Goal: Communication & Community: Answer question/provide support

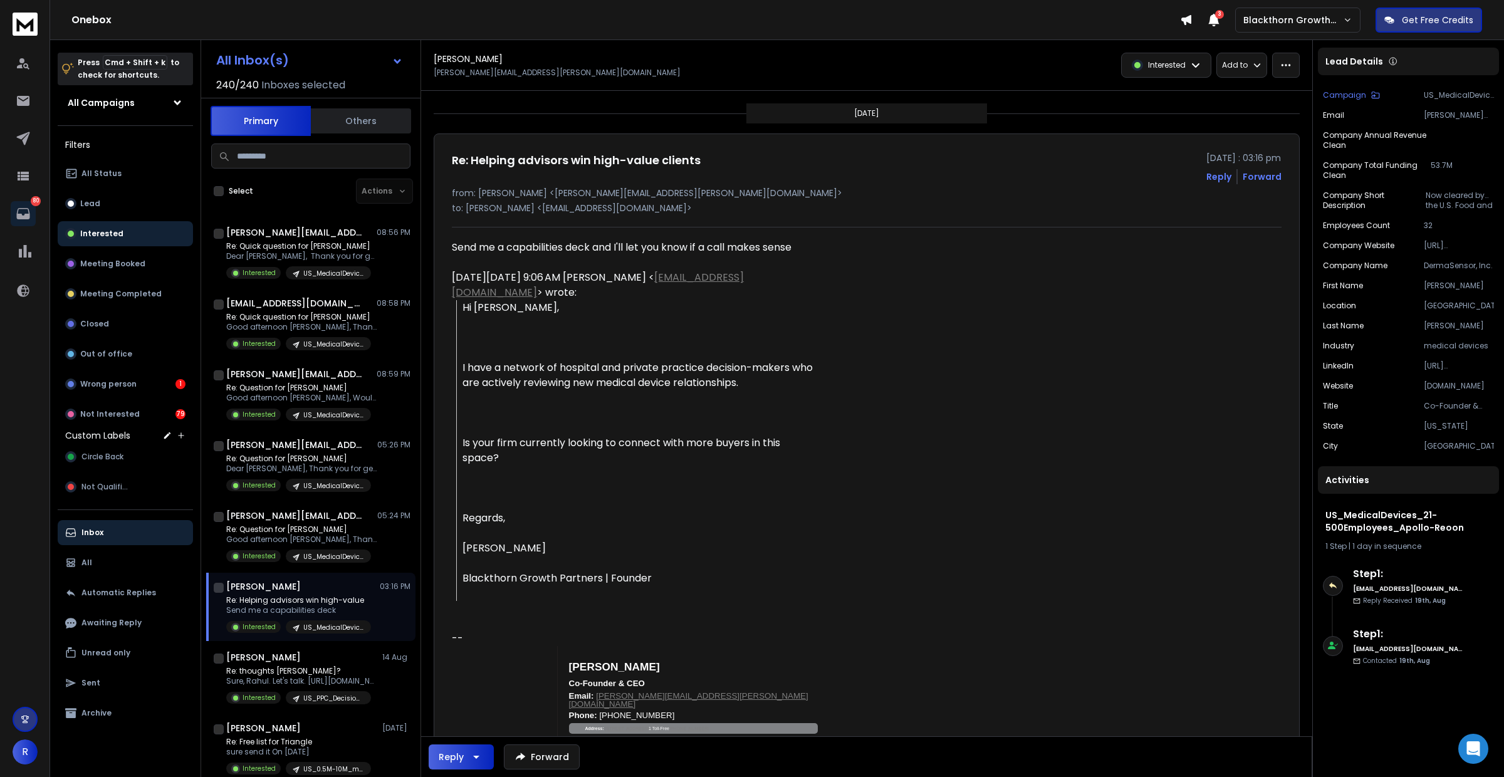
scroll to position [61, 0]
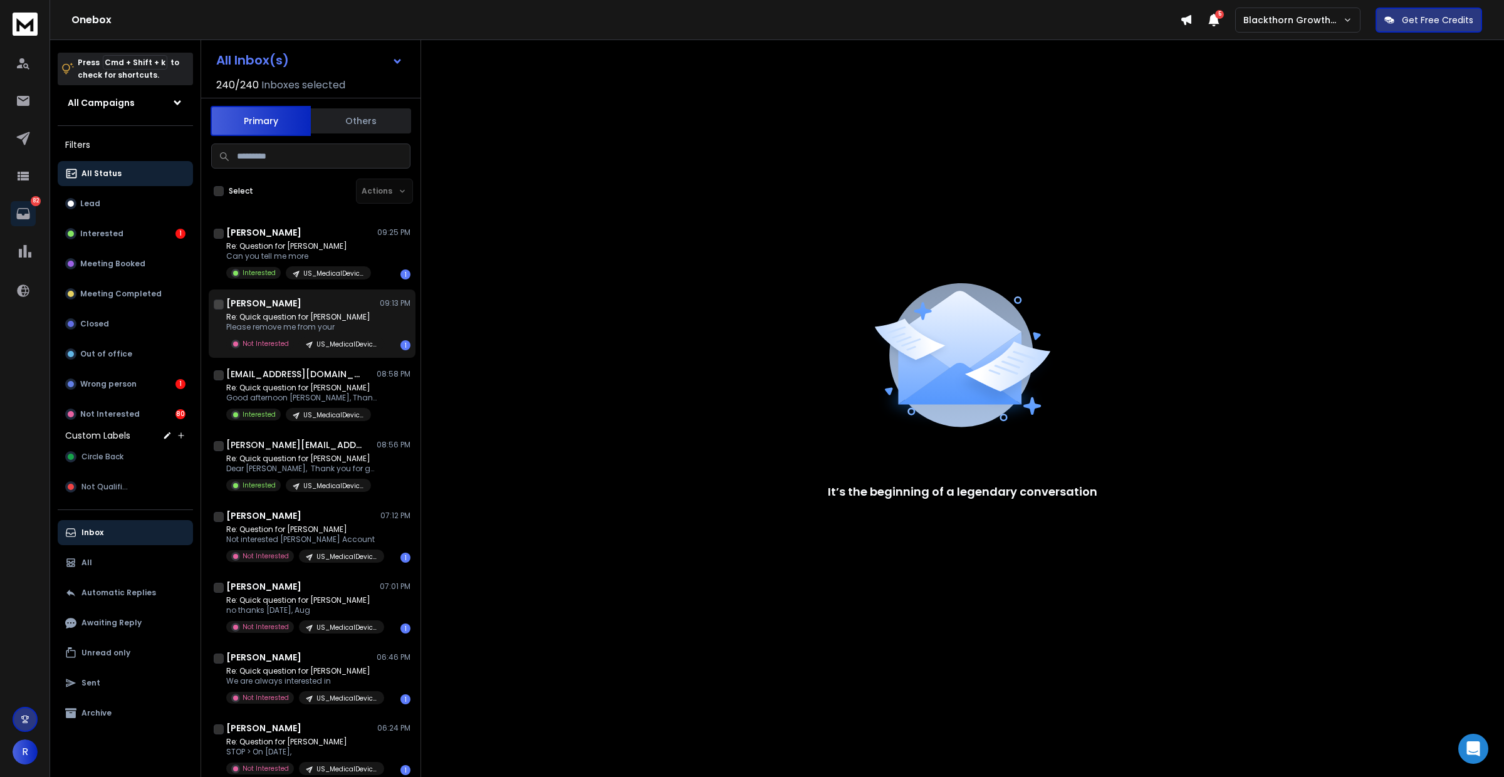
click at [365, 303] on div "[PERSON_NAME] 09:13 PM" at bounding box center [318, 303] width 184 height 13
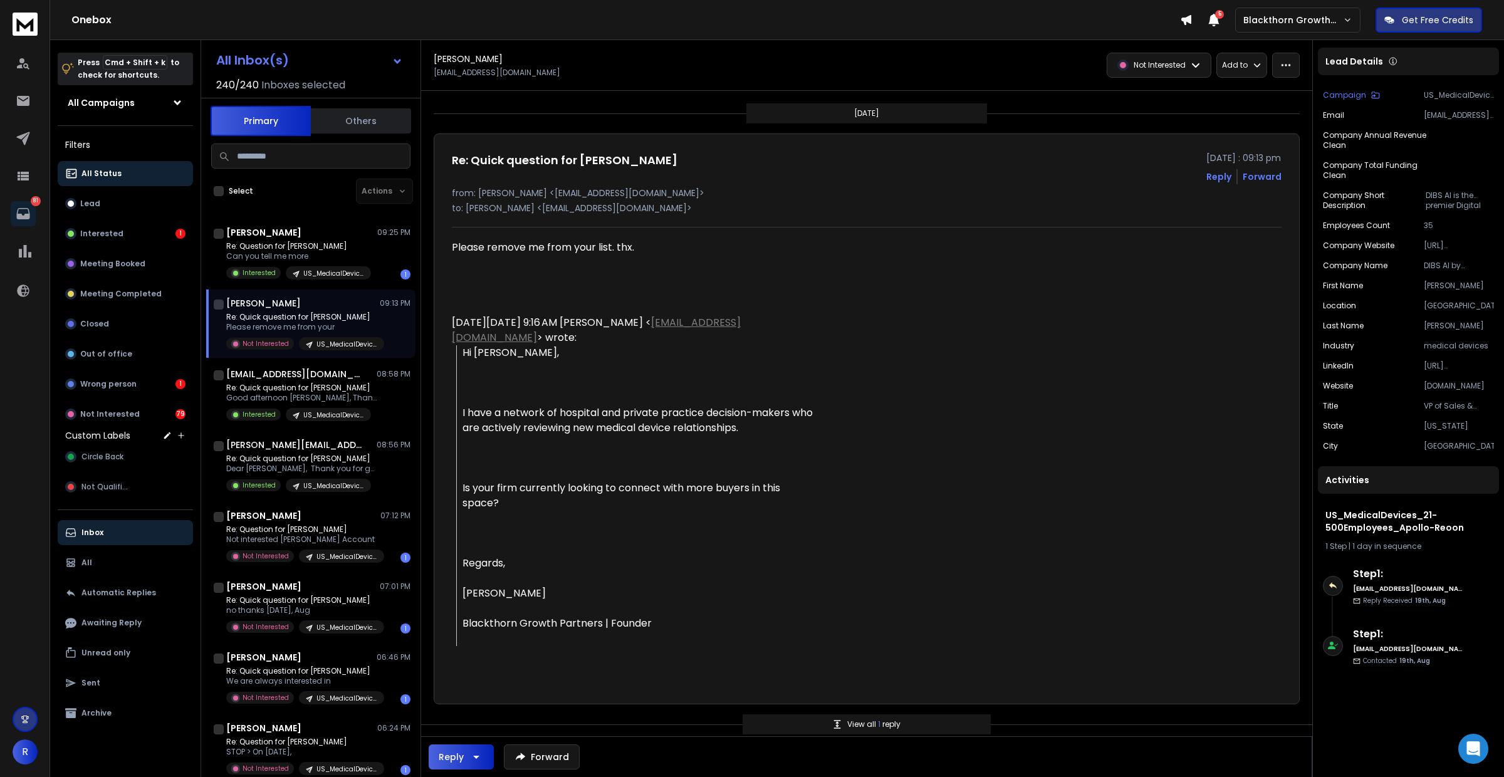
click at [1289, 63] on icon "button" at bounding box center [1286, 65] width 11 height 11
click at [1284, 152] on div "Block email" at bounding box center [1251, 154] width 93 height 20
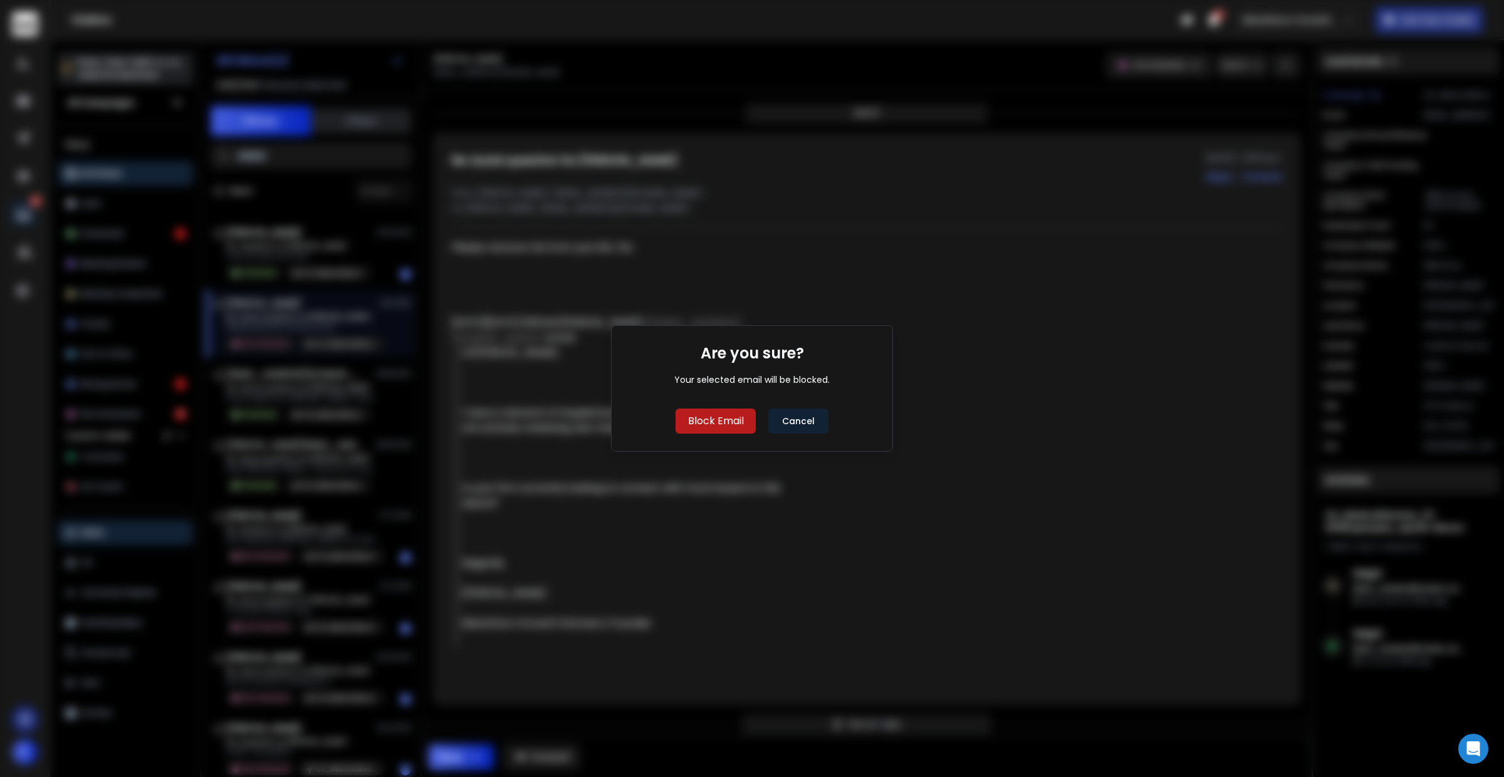
click at [734, 424] on button "Block Email" at bounding box center [716, 421] width 80 height 25
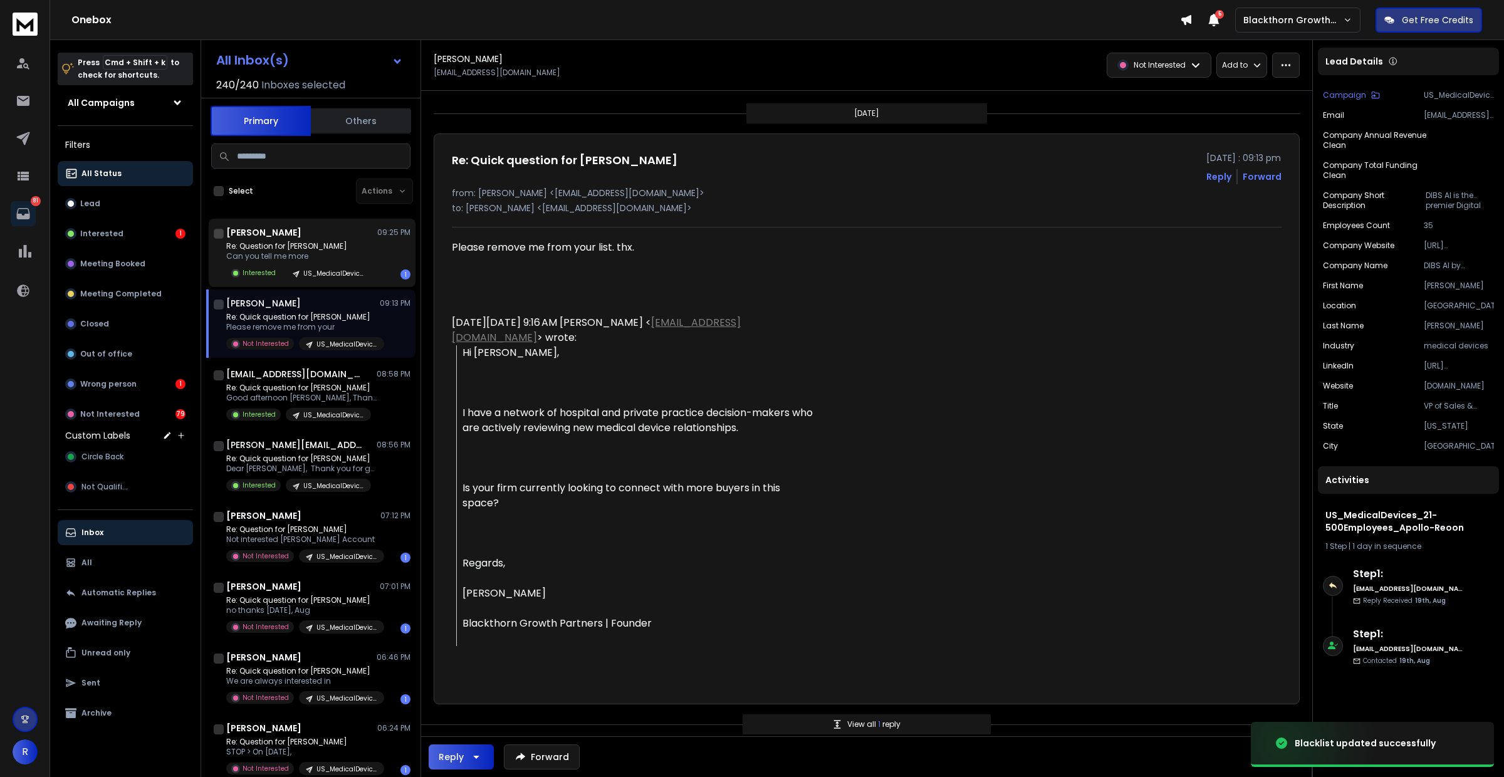
click at [370, 263] on div "Re: Question for Brian Can you tell me more Interested US_MedicalDevices_21-500…" at bounding box center [318, 260] width 184 height 38
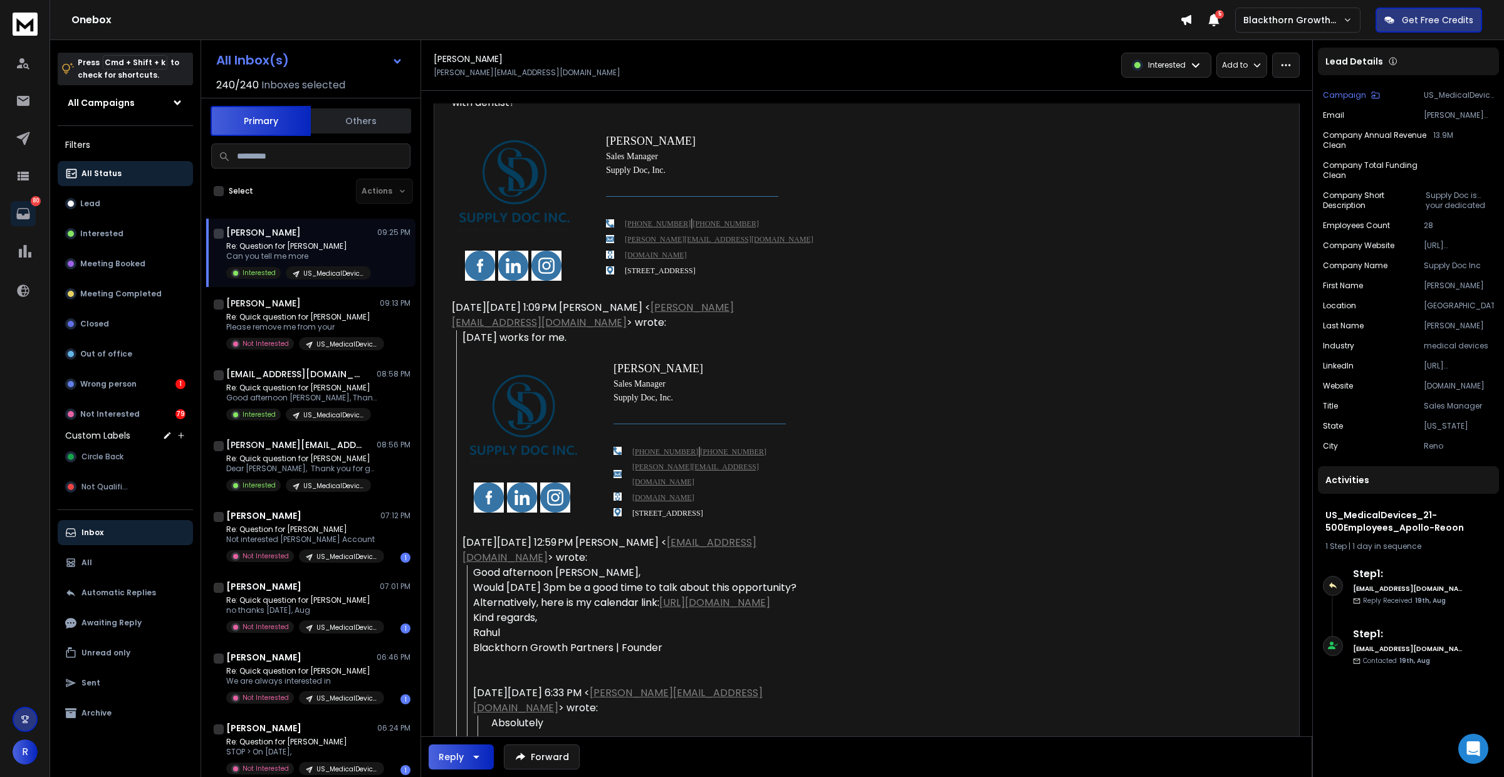
scroll to position [183, 0]
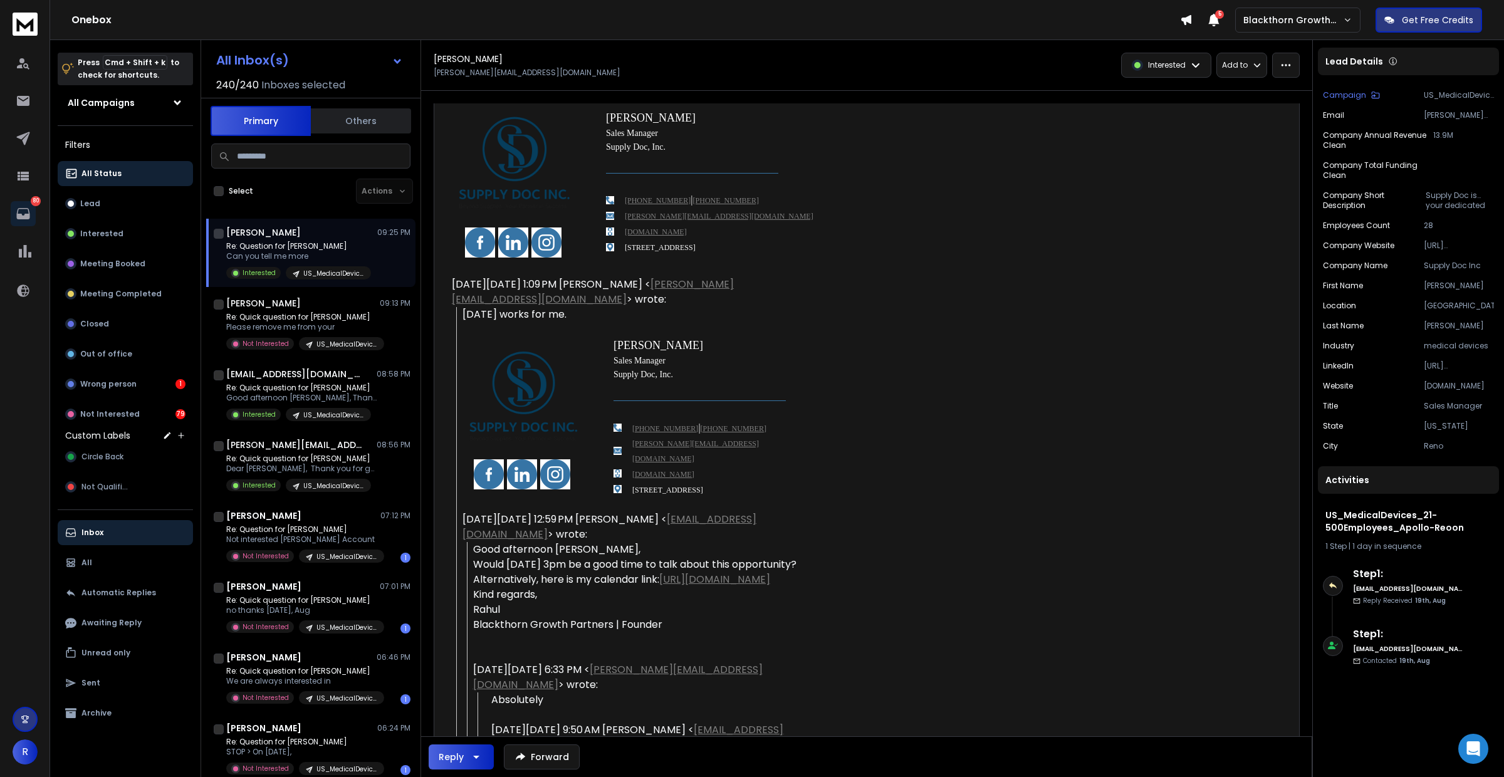
click at [659, 587] on link "https://cal.com/rahulrandev/discoverycall" at bounding box center [714, 579] width 111 height 14
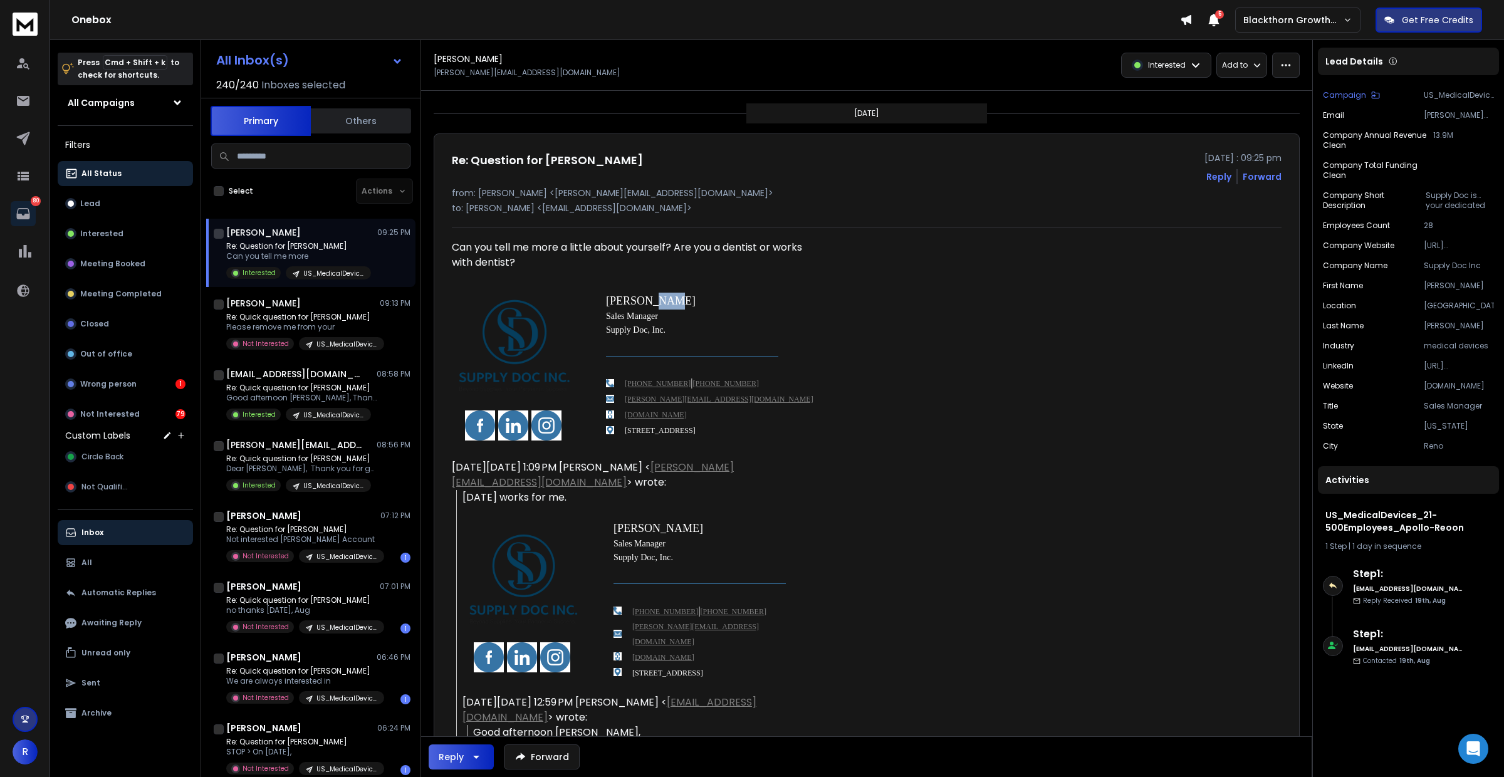
drag, startPoint x: 664, startPoint y: 293, endPoint x: 648, endPoint y: 292, distance: 16.3
click at [648, 293] on h3 "Brian Nguyen" at bounding box center [709, 301] width 207 height 17
drag, startPoint x: 671, startPoint y: 295, endPoint x: 600, endPoint y: 296, distance: 71.5
click at [600, 296] on tr "Brian Nguyen Sales Manager Supply Doc, Inc. 877-311-7373 | 916-895-6542 Brian.n…" at bounding box center [633, 365] width 362 height 160
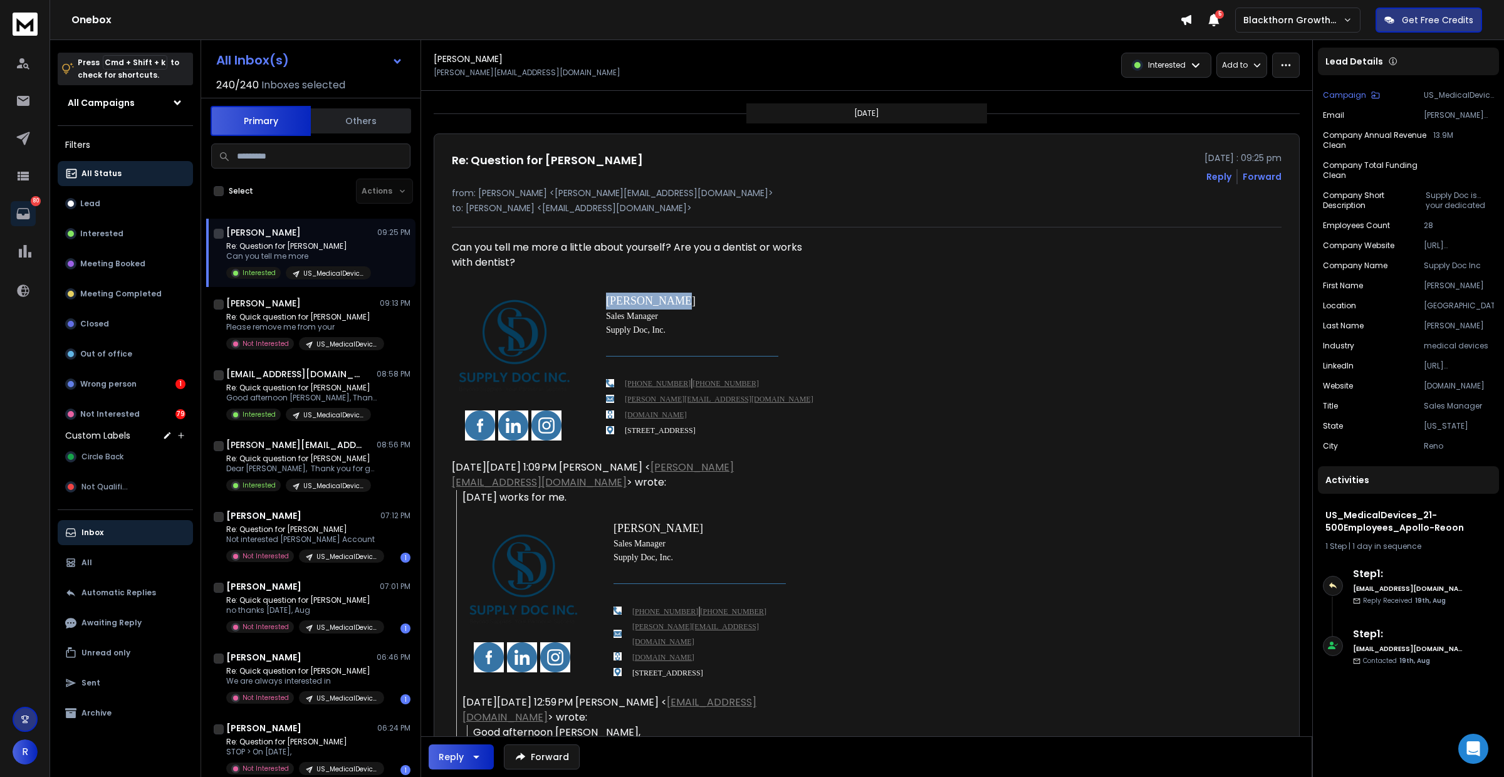
copy font "Brian Nguyen"
click at [1427, 116] on p "brian.n@supplydoc.com" at bounding box center [1459, 115] width 70 height 10
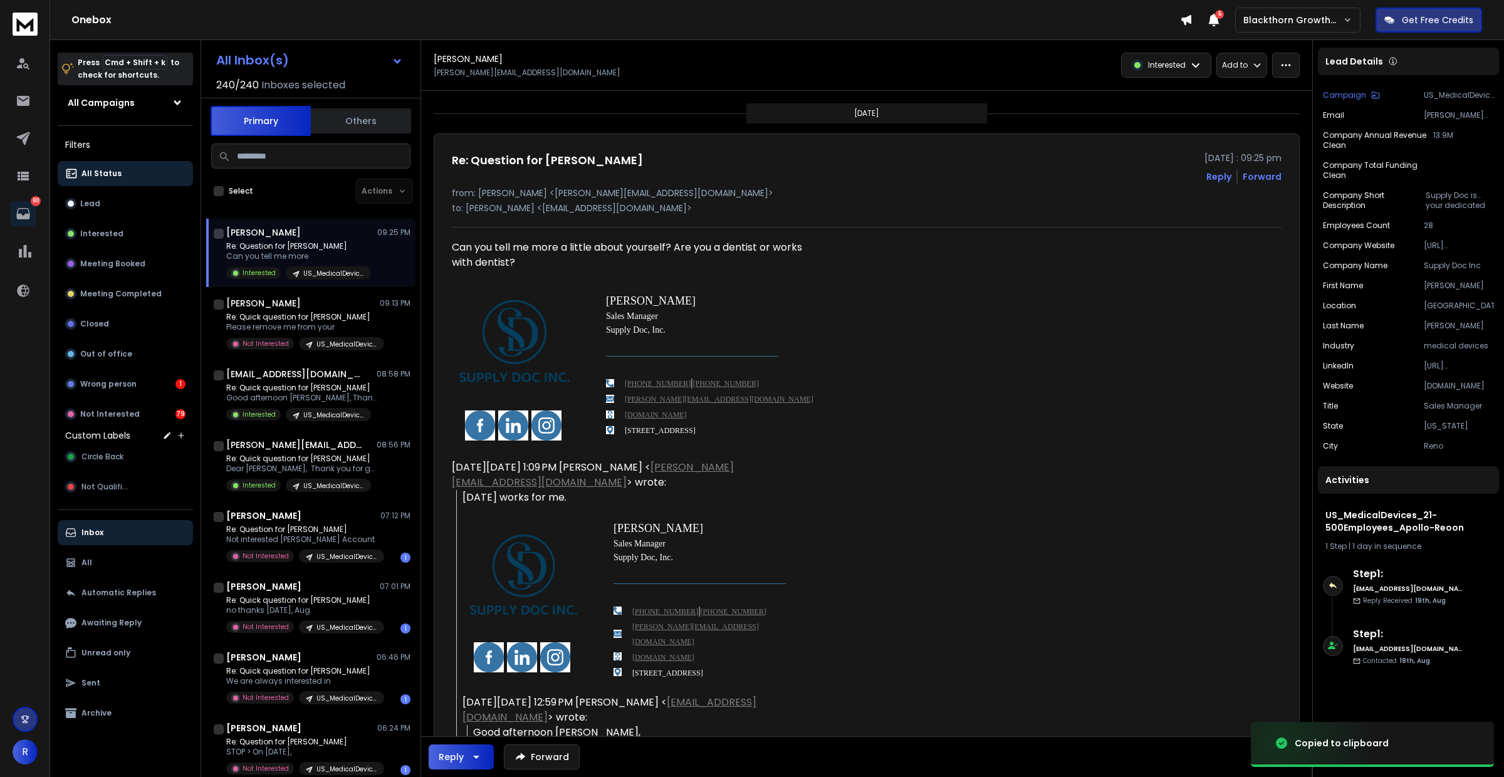
click at [443, 751] on div "Reply" at bounding box center [451, 757] width 25 height 13
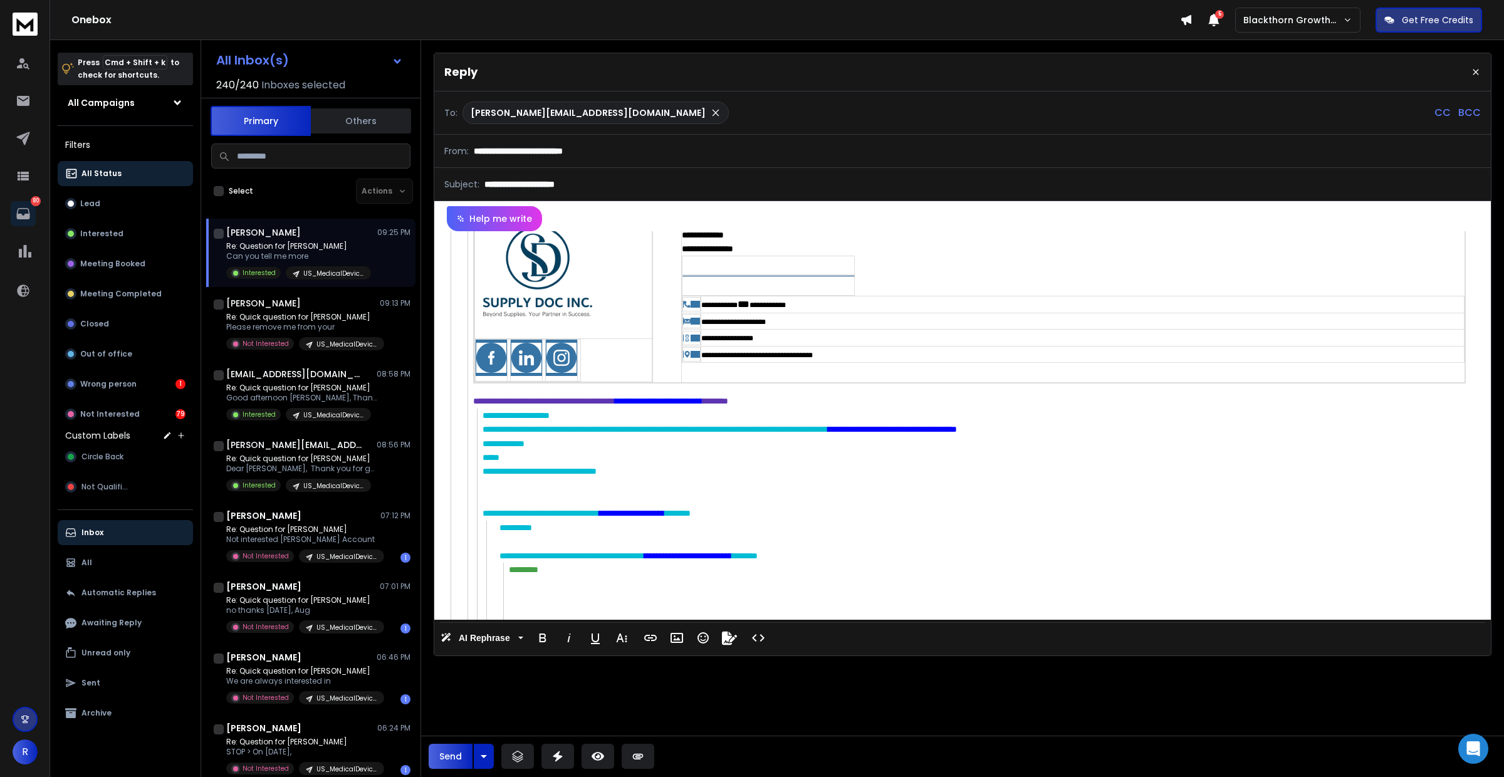
scroll to position [514, 0]
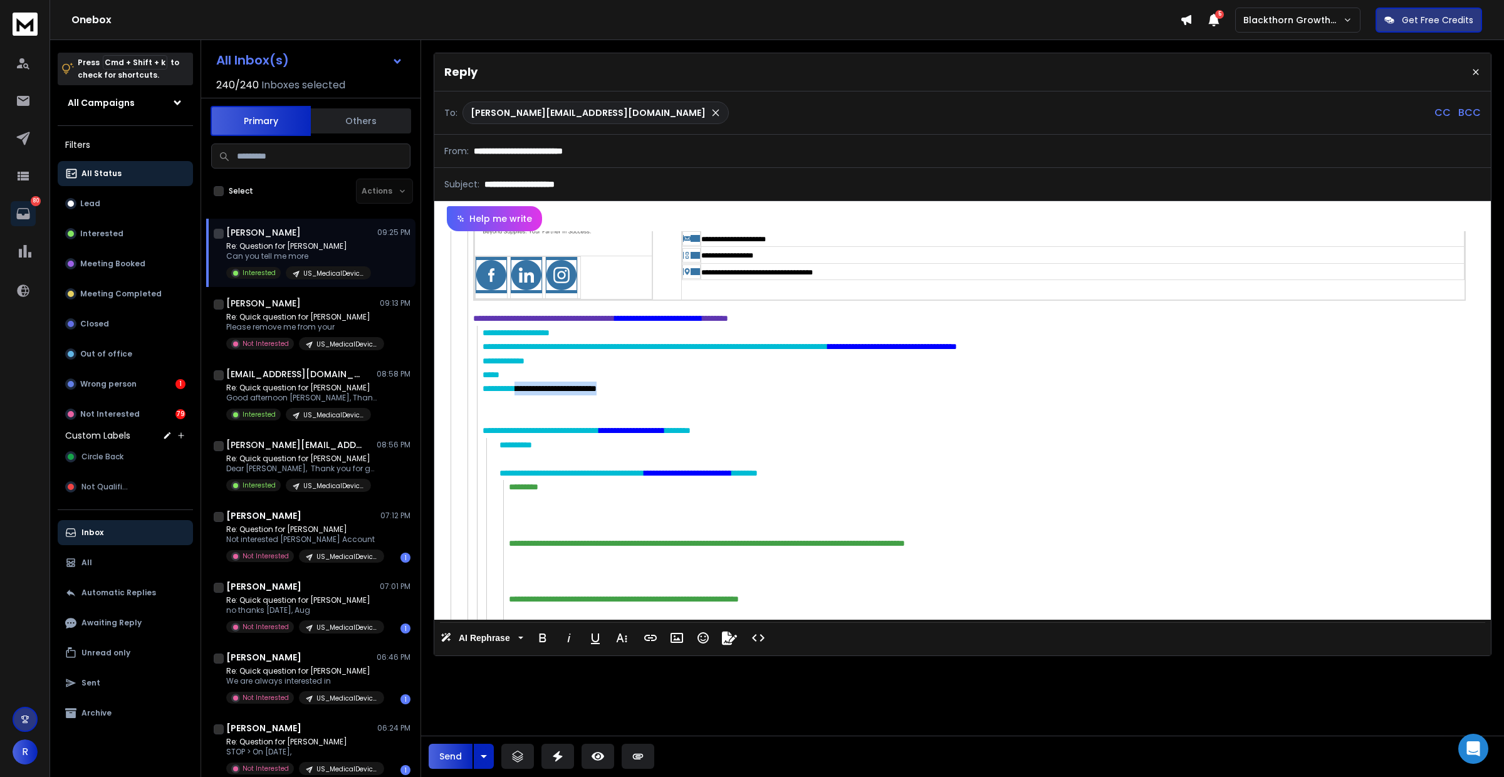
drag, startPoint x: 633, startPoint y: 381, endPoint x: 520, endPoint y: 379, distance: 112.8
click at [520, 382] on div "**********" at bounding box center [975, 389] width 984 height 14
click at [548, 382] on div "**********" at bounding box center [975, 389] width 984 height 14
drag, startPoint x: 618, startPoint y: 384, endPoint x: 466, endPoint y: 388, distance: 151.7
click at [468, 388] on blockquote "**********" at bounding box center [972, 551] width 1008 height 947
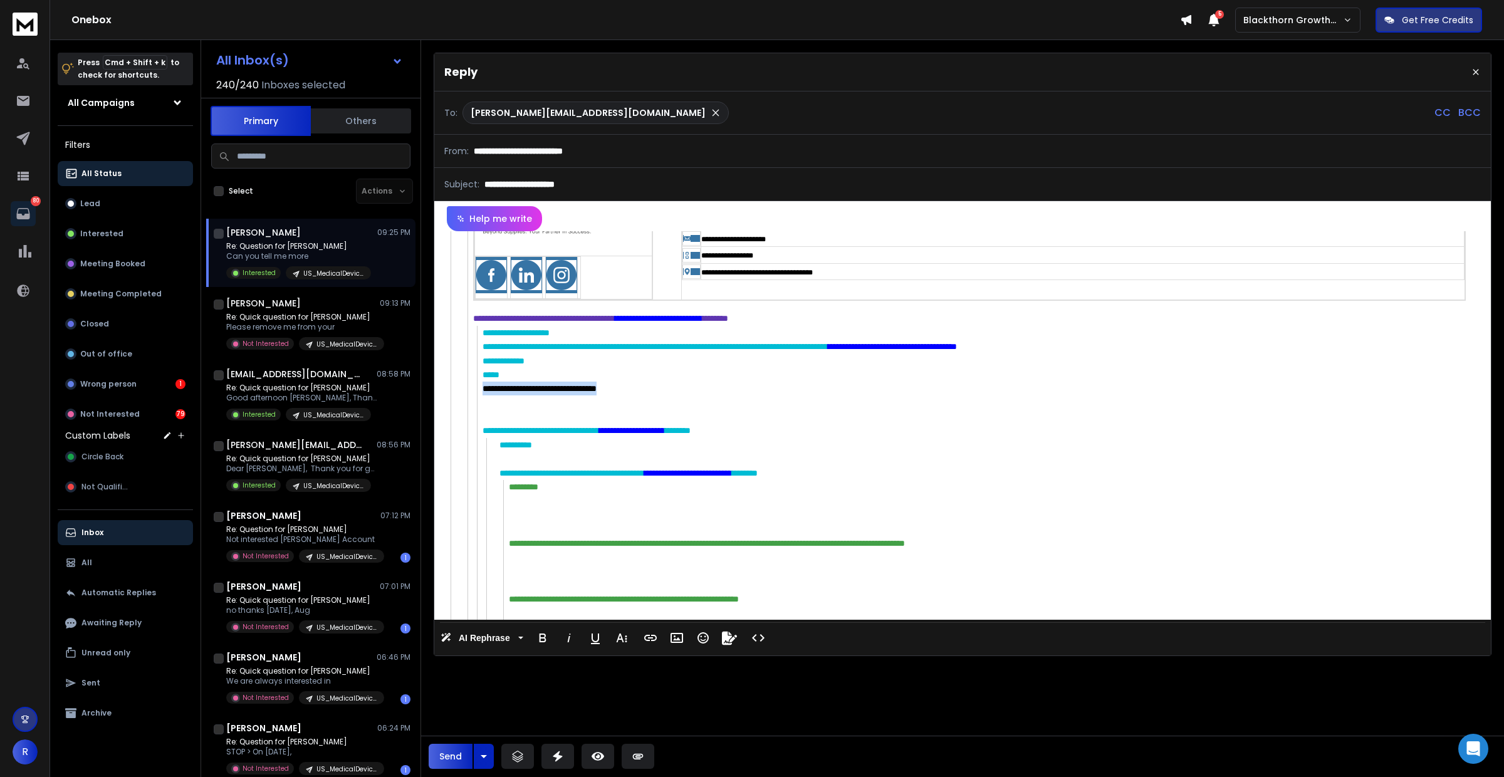
copy div "**********"
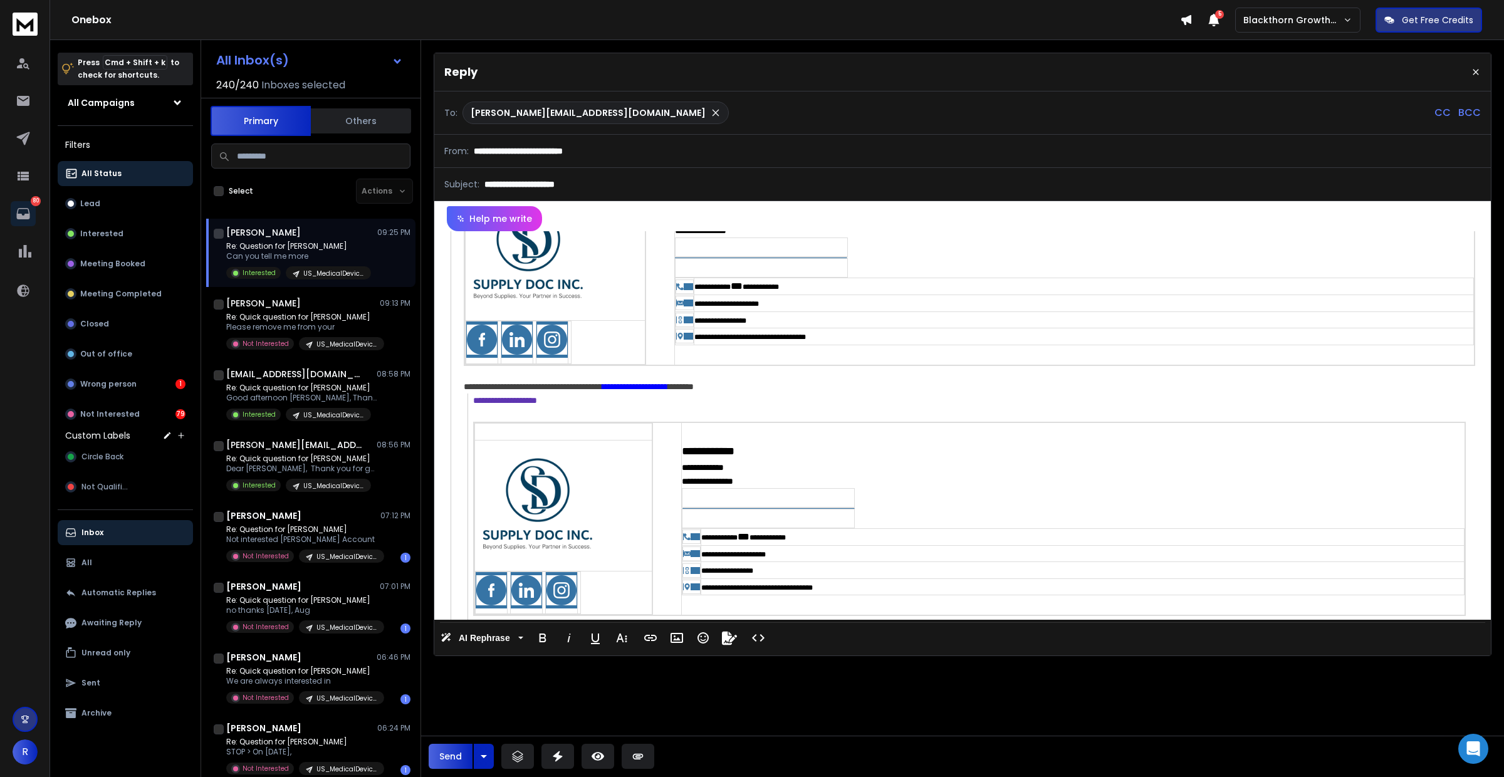
scroll to position [0, 0]
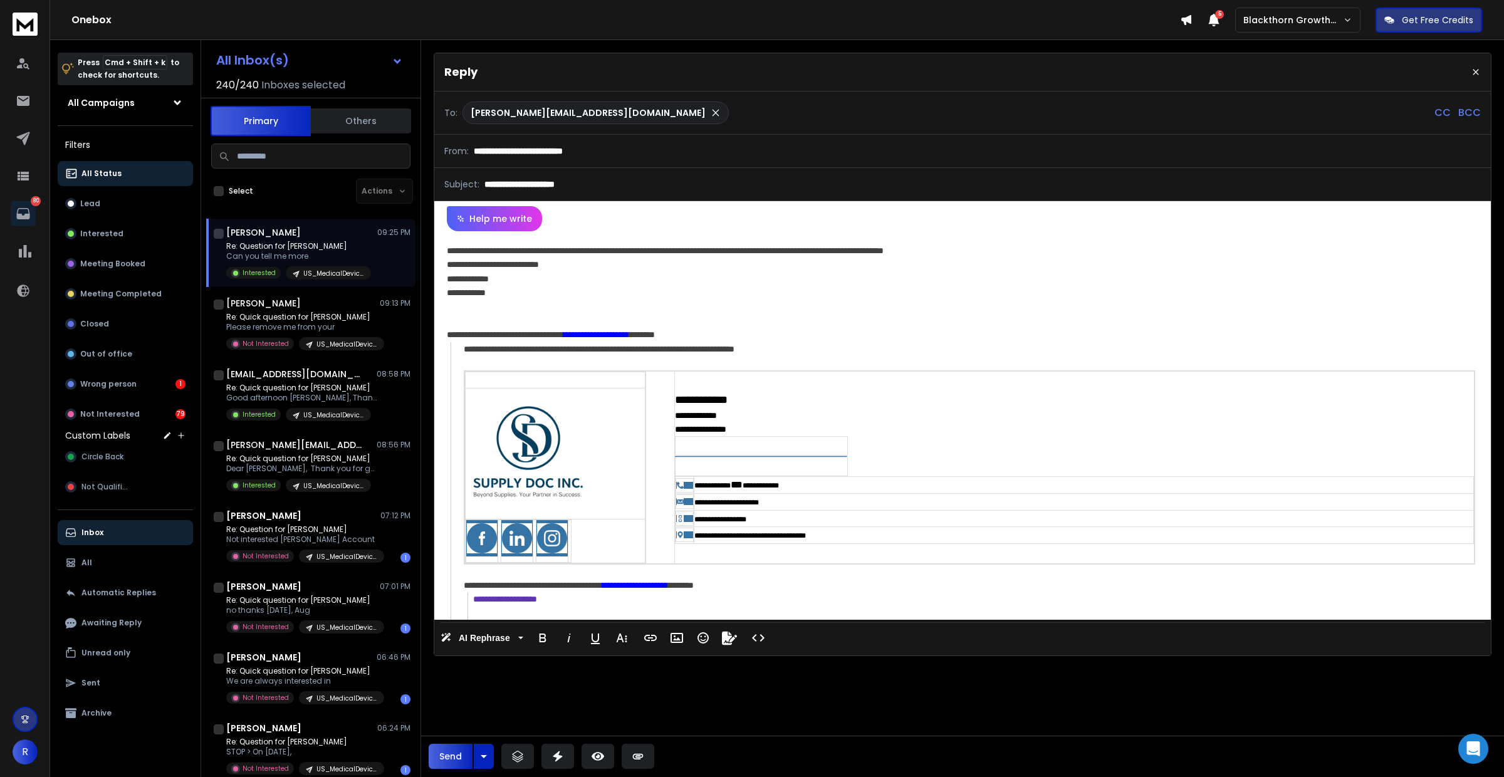
click at [512, 310] on div at bounding box center [961, 307] width 1029 height 14
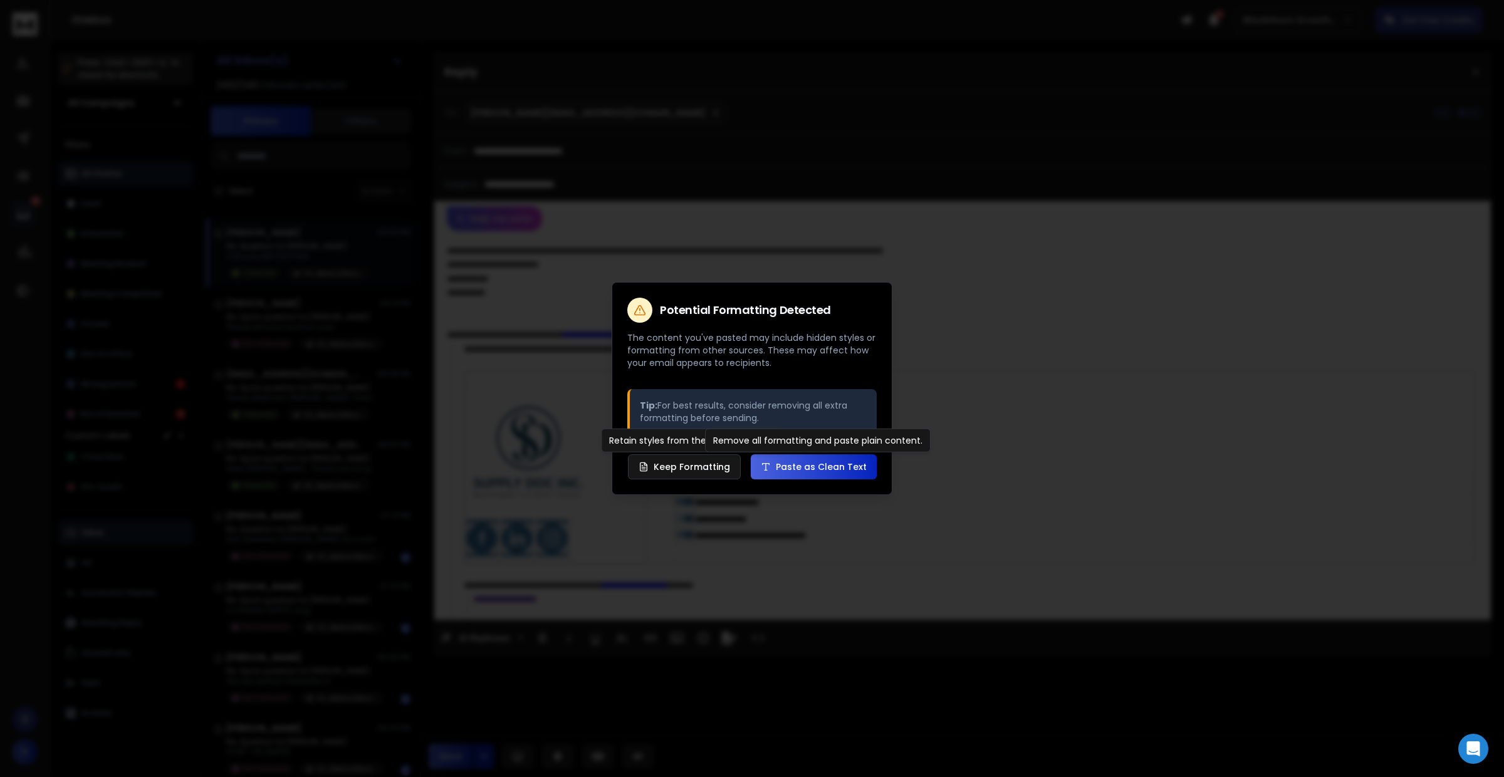
click at [811, 459] on button "Paste as Clean Text" at bounding box center [814, 466] width 126 height 25
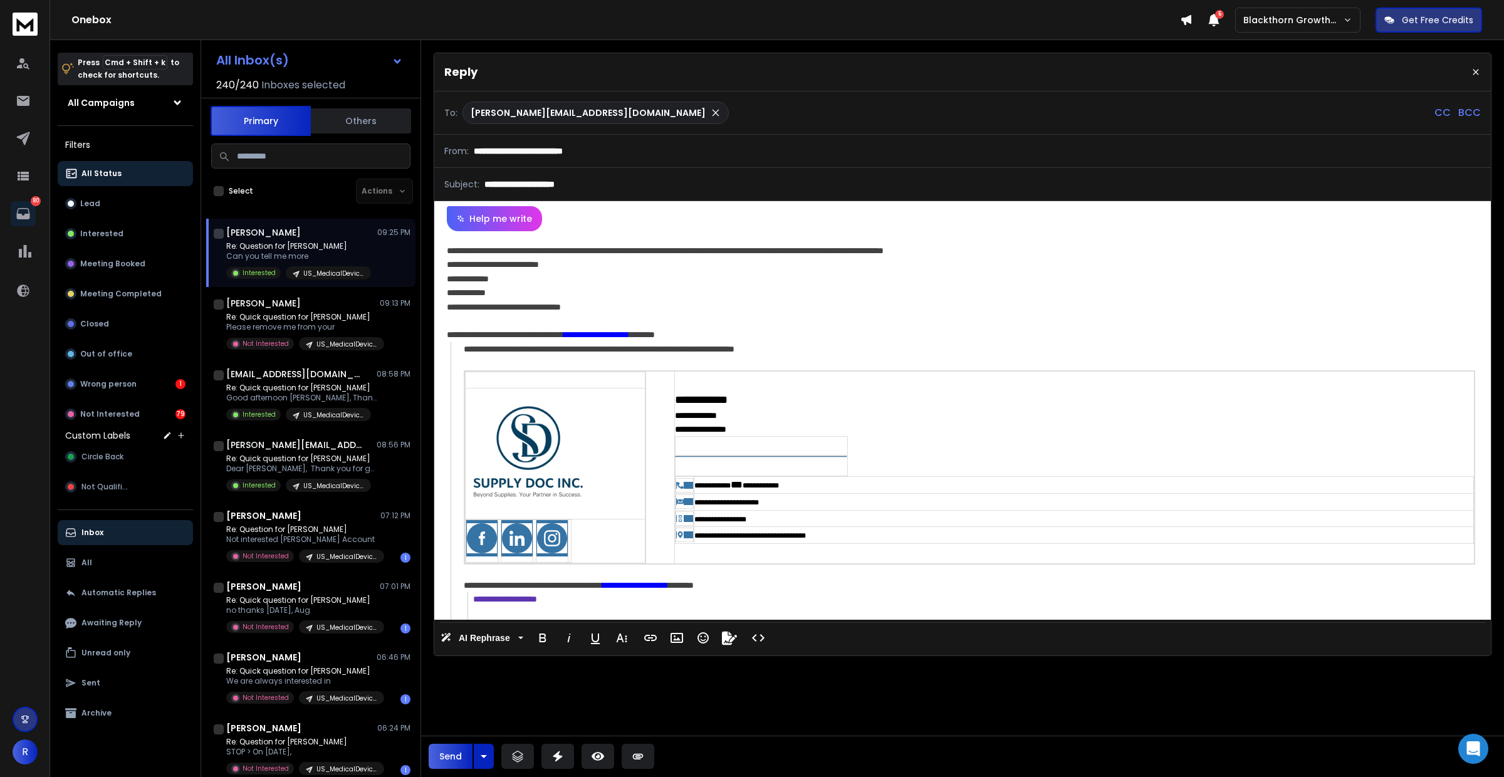
click at [460, 763] on button "Send" at bounding box center [451, 756] width 44 height 25
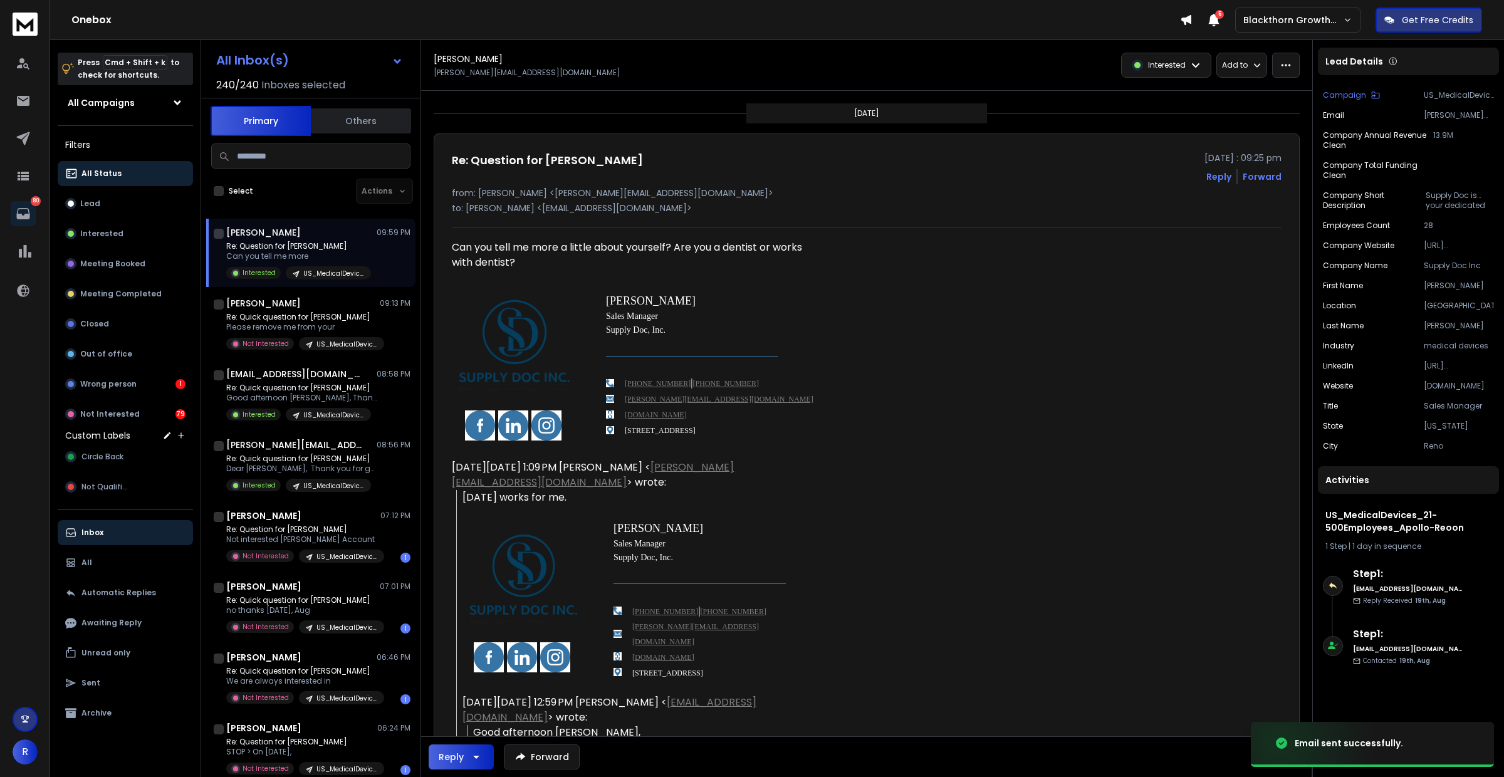
click at [1180, 70] on p "Interested" at bounding box center [1167, 65] width 38 height 10
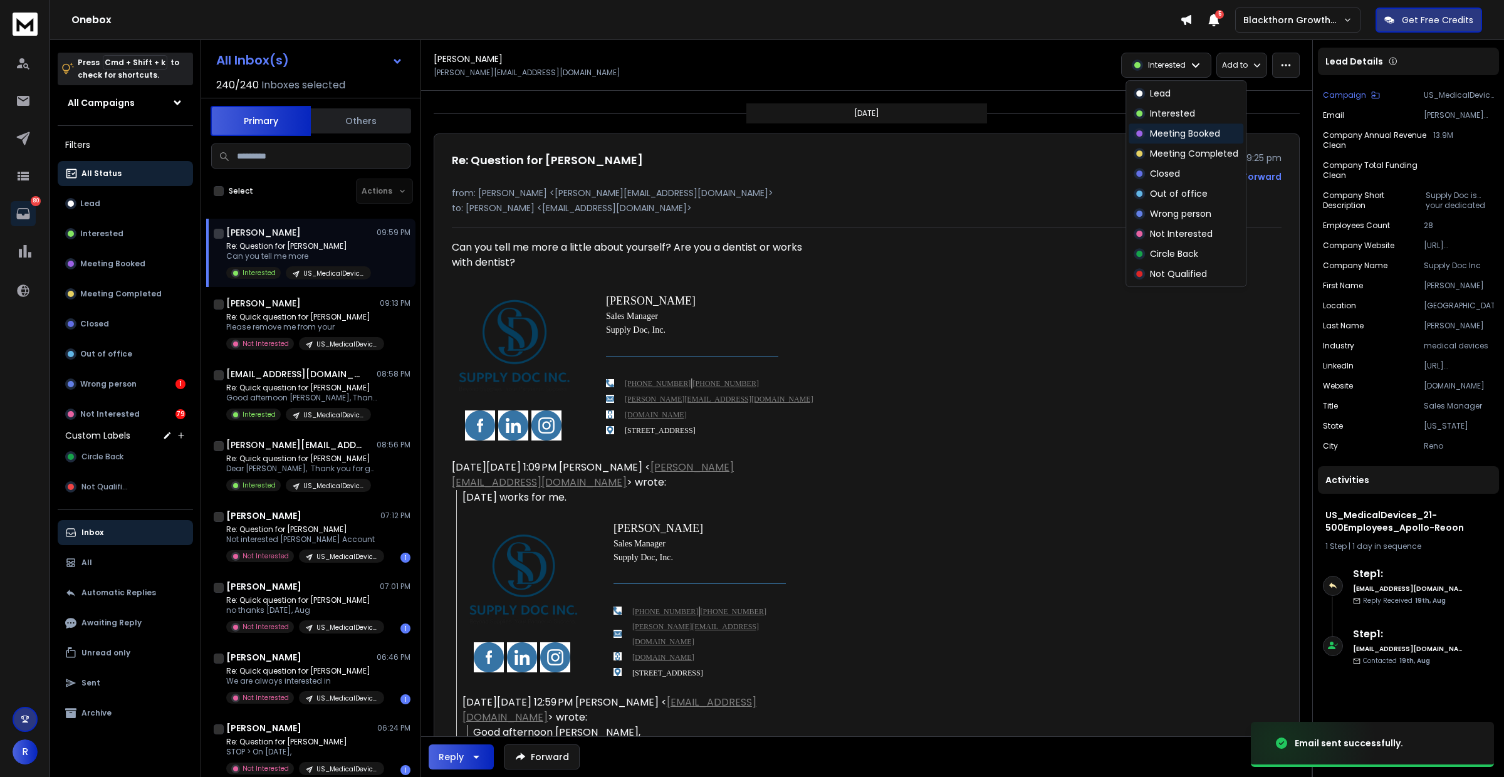
click at [1209, 134] on p "Meeting Booked" at bounding box center [1185, 133] width 70 height 13
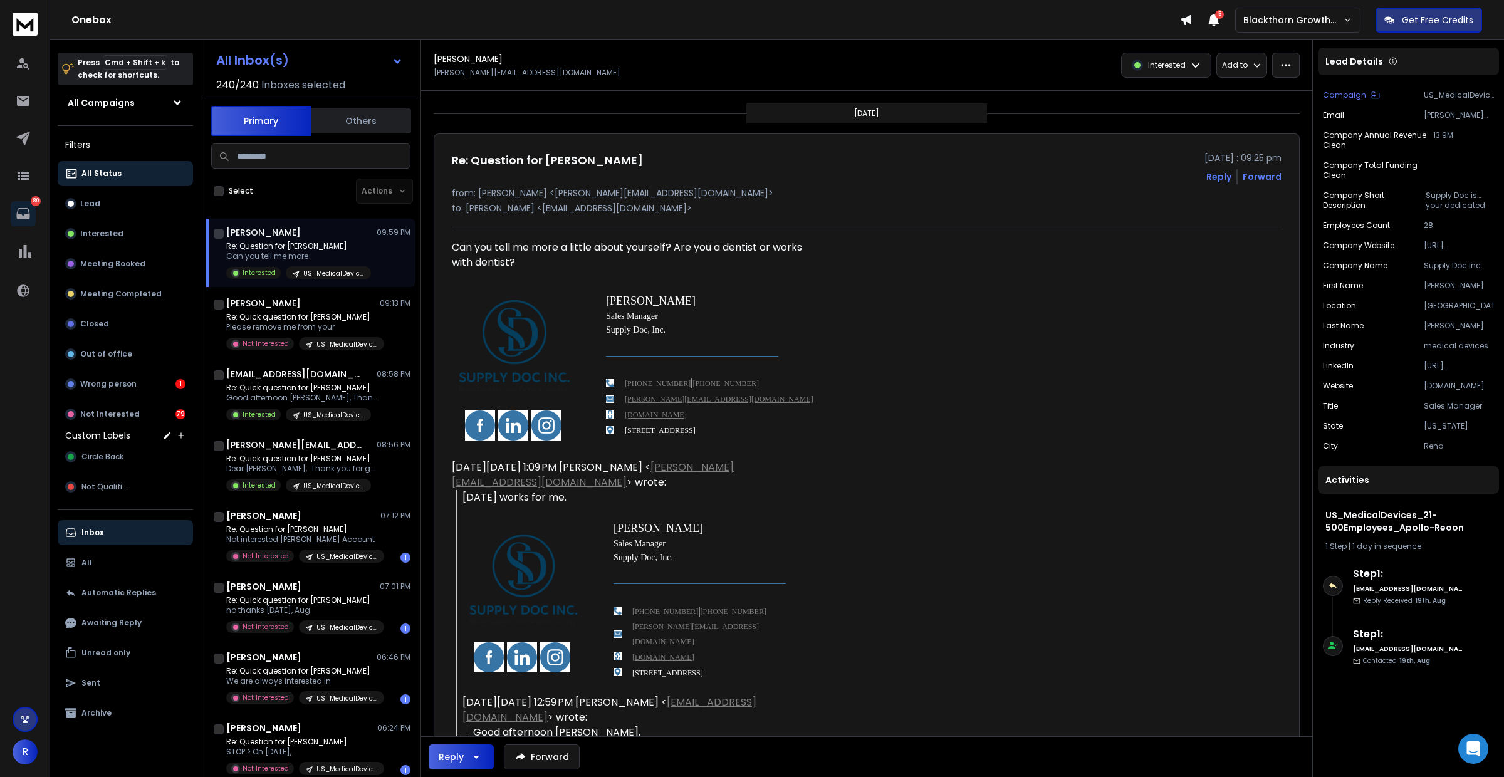
click at [1210, 16] on icon at bounding box center [1214, 20] width 13 height 13
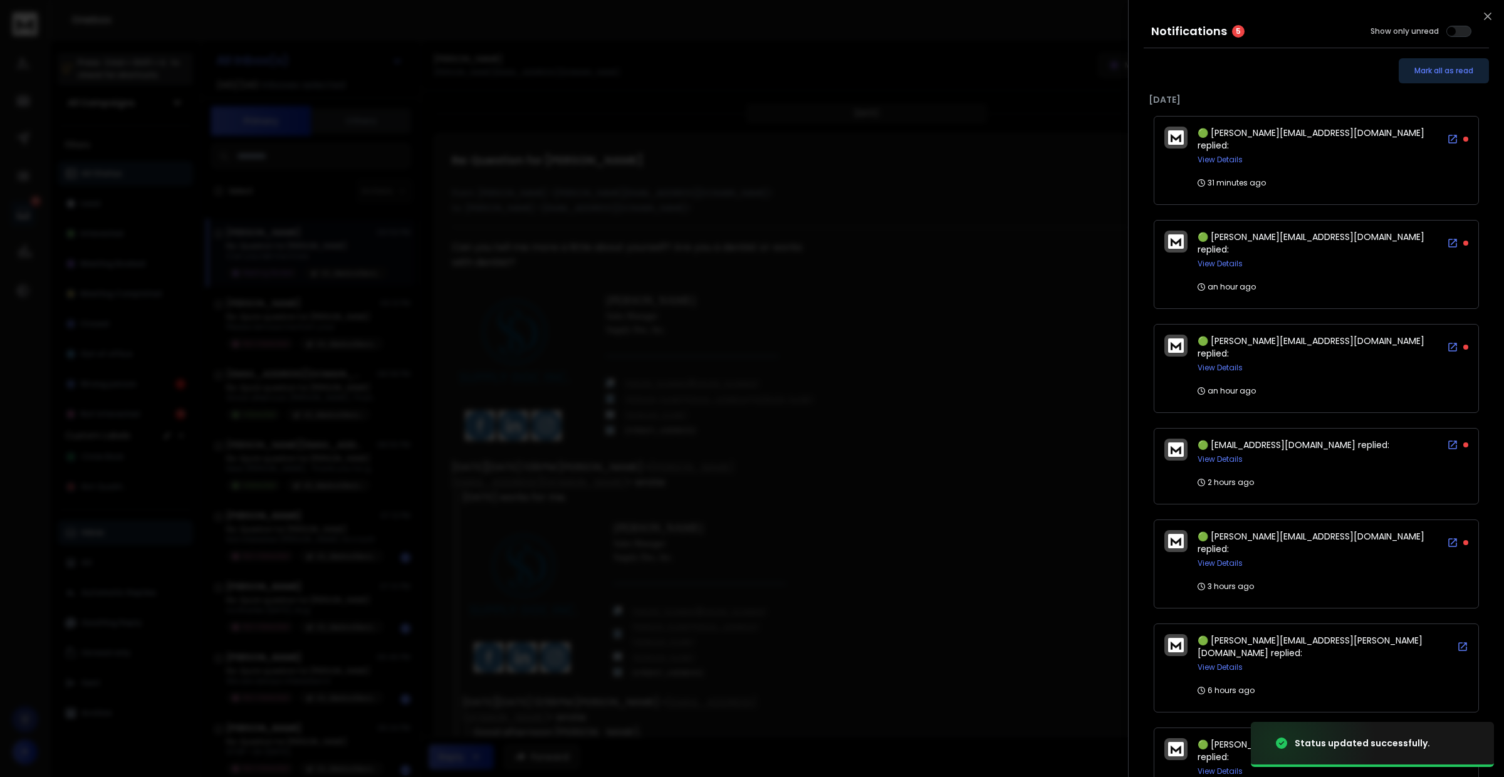
click at [1437, 76] on button "Mark all as read" at bounding box center [1444, 70] width 90 height 25
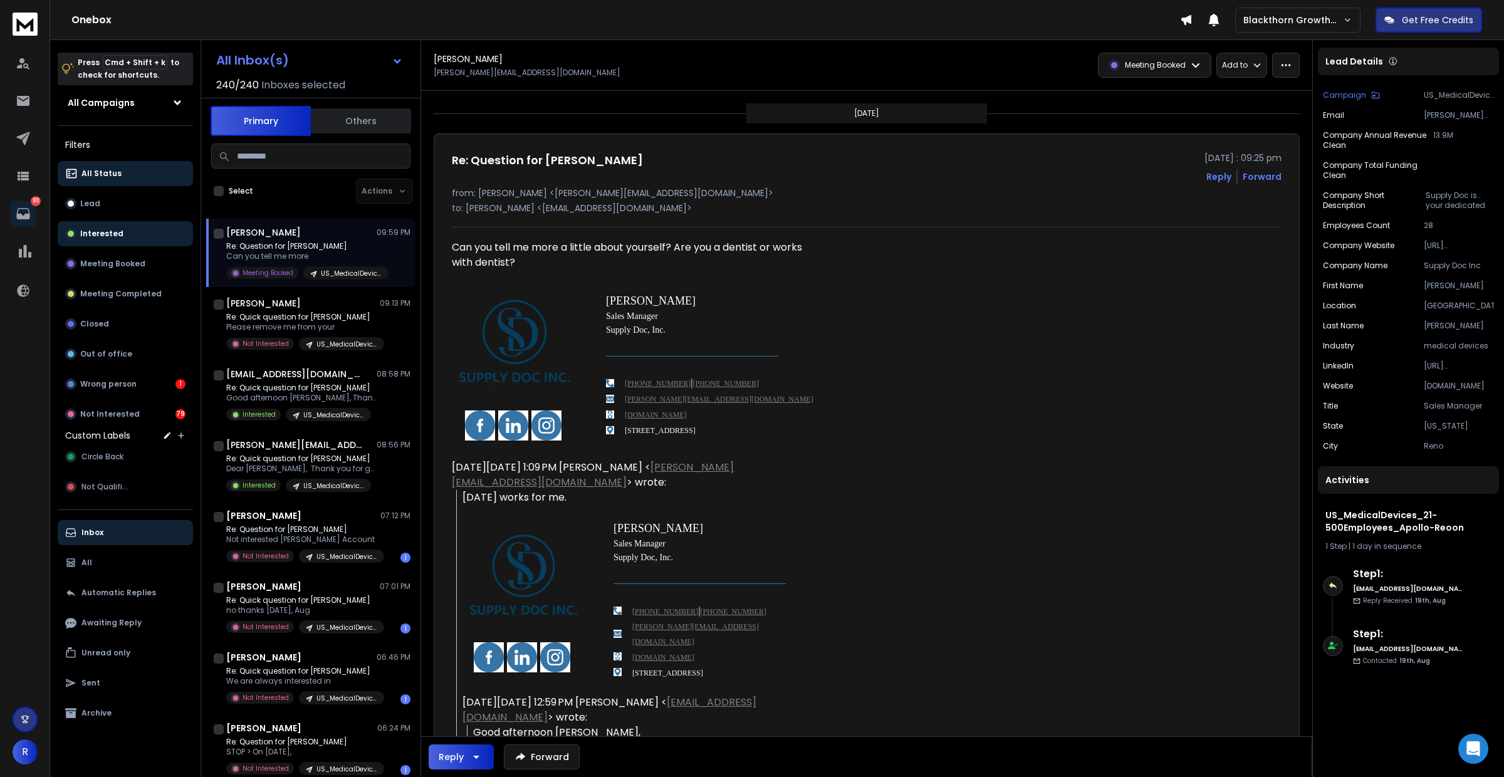
click at [145, 239] on button "Interested" at bounding box center [125, 233] width 135 height 25
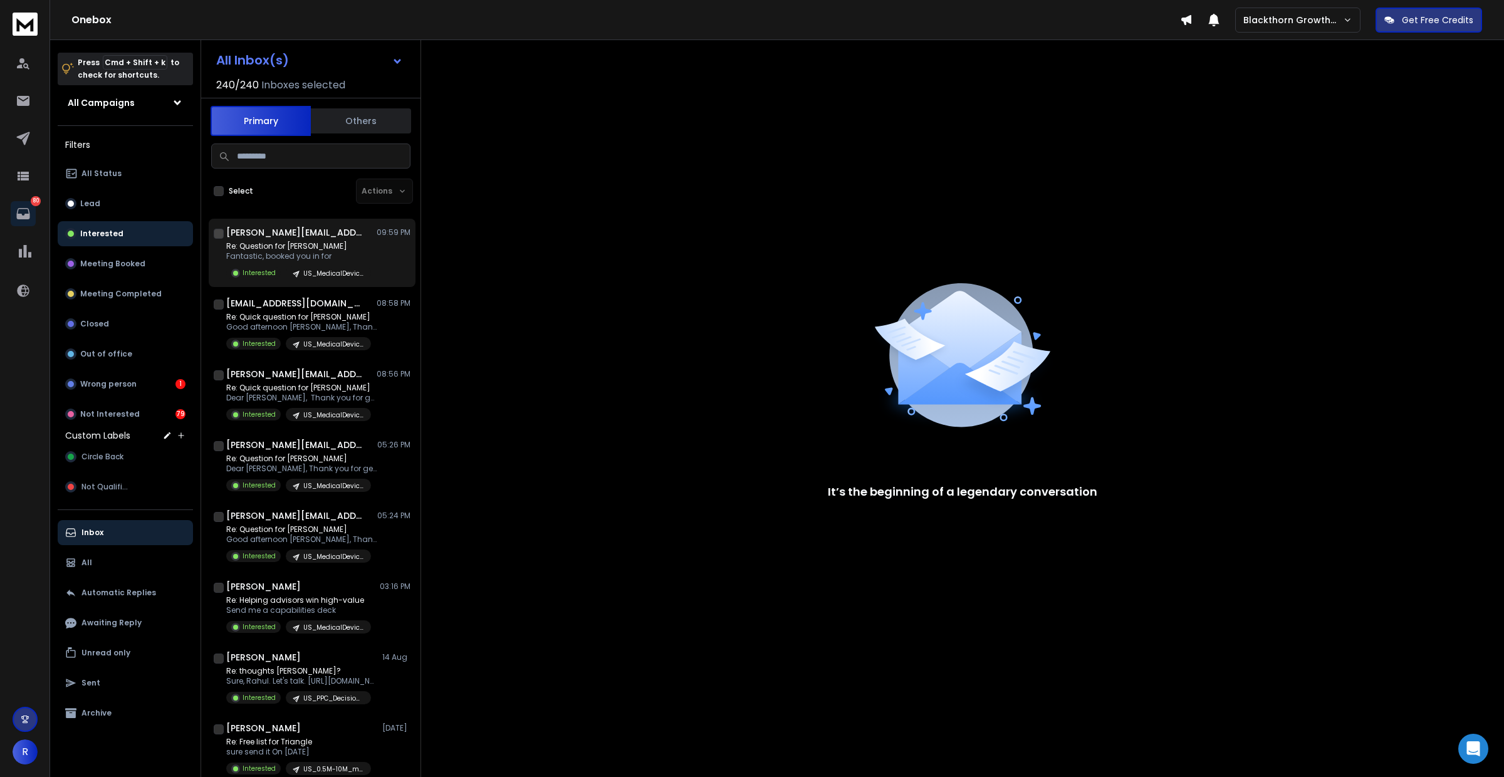
click at [299, 252] on p "Fantastic, booked you in for" at bounding box center [298, 256] width 145 height 10
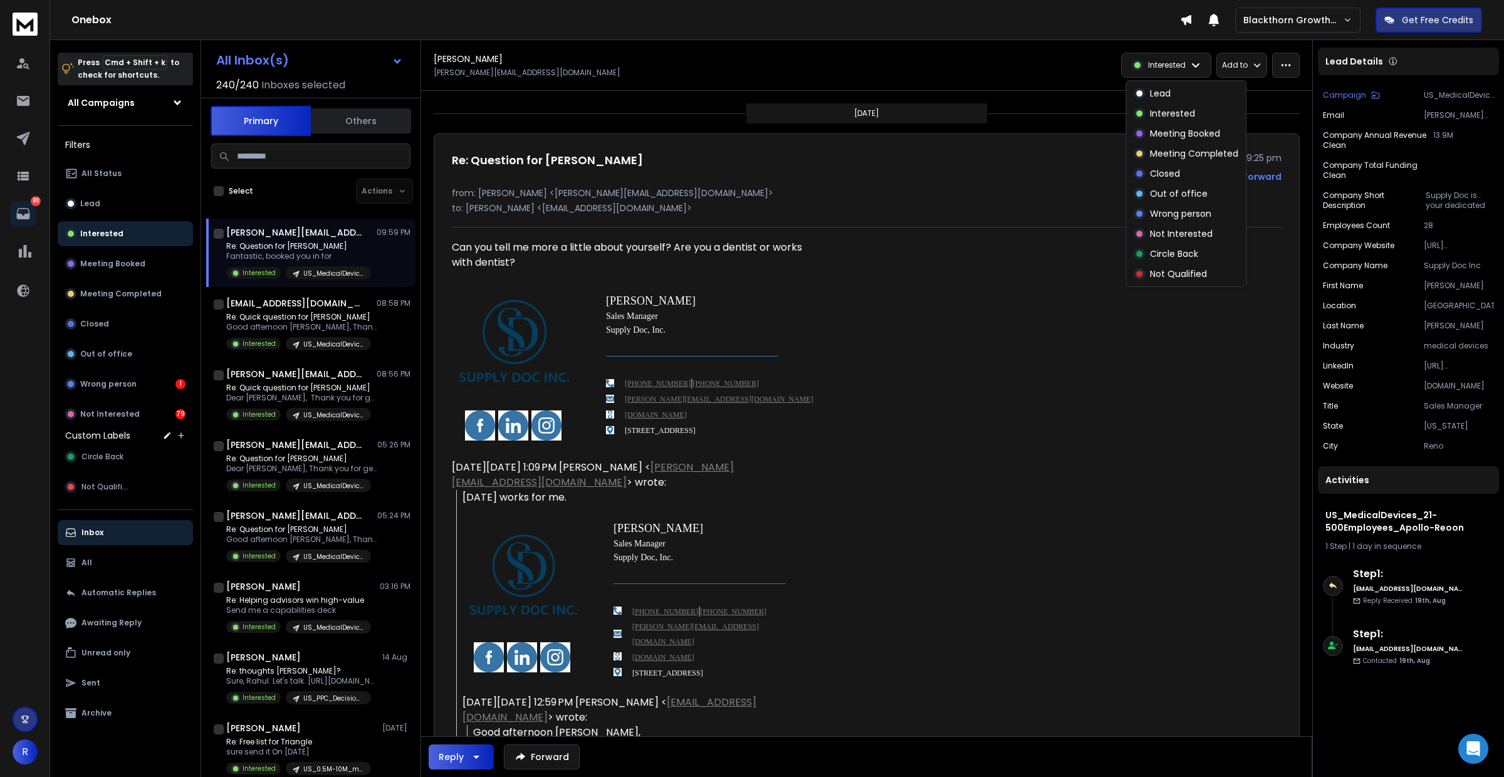
click at [1152, 63] on p "Interested" at bounding box center [1167, 65] width 38 height 10
click at [1163, 123] on div "Meeting Booked" at bounding box center [1186, 133] width 115 height 20
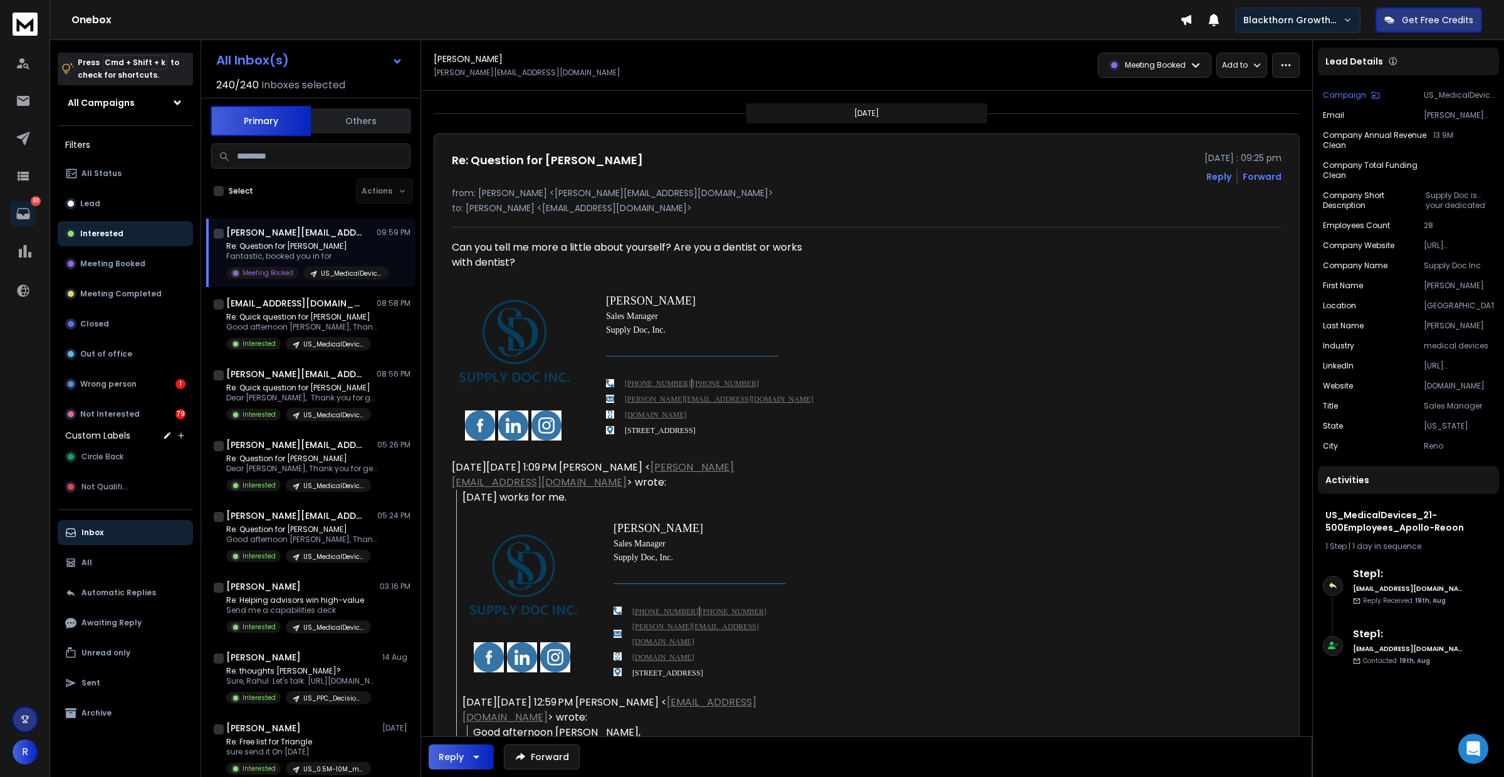
click at [1360, 19] on button "Blackthorn Growth Partners" at bounding box center [1297, 20] width 125 height 25
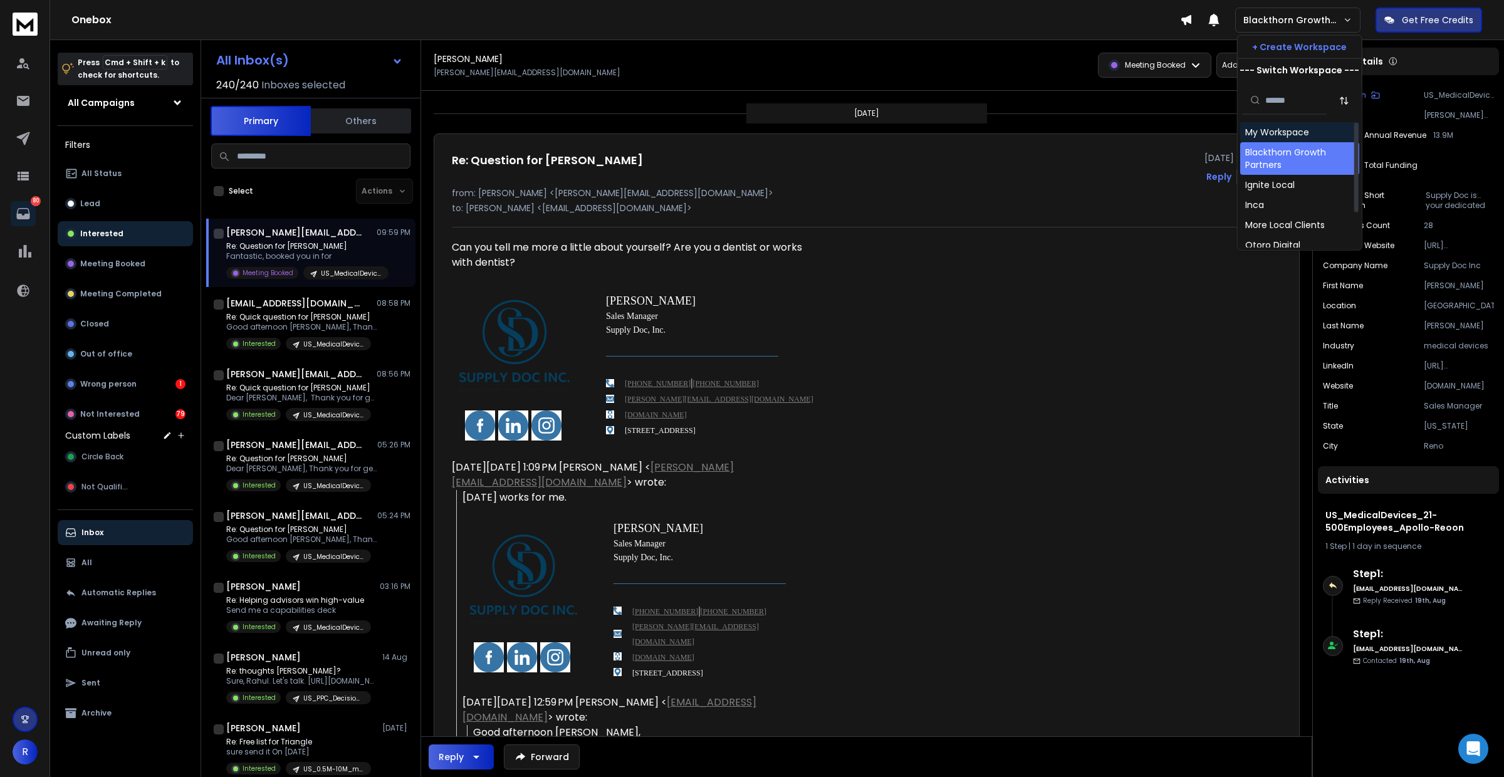
click at [1313, 137] on div "My Workspace" at bounding box center [1300, 132] width 119 height 20
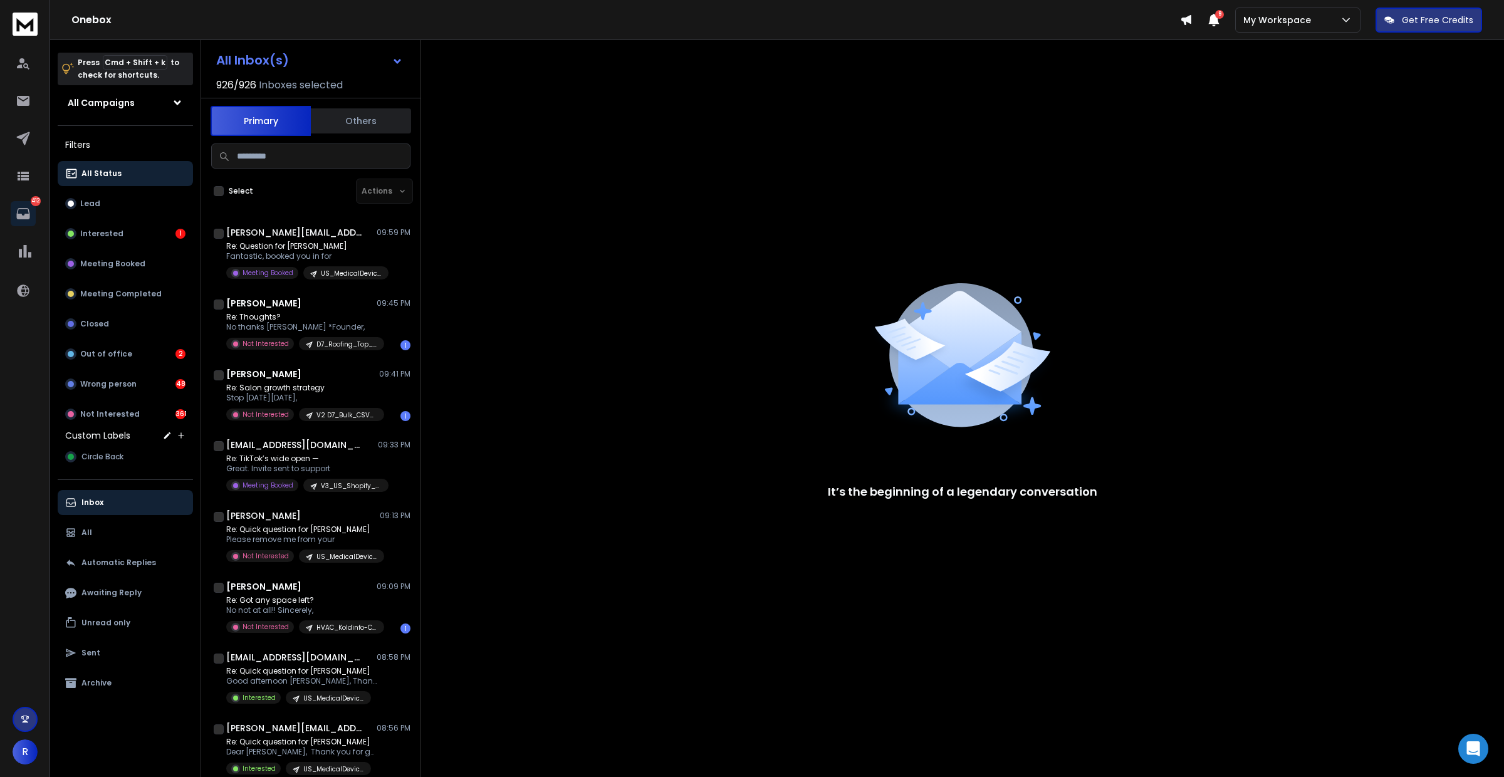
click at [1222, 21] on div "9 My Workspace Get Free Credits" at bounding box center [1331, 20] width 302 height 25
click at [1216, 23] on icon at bounding box center [1214, 19] width 11 height 13
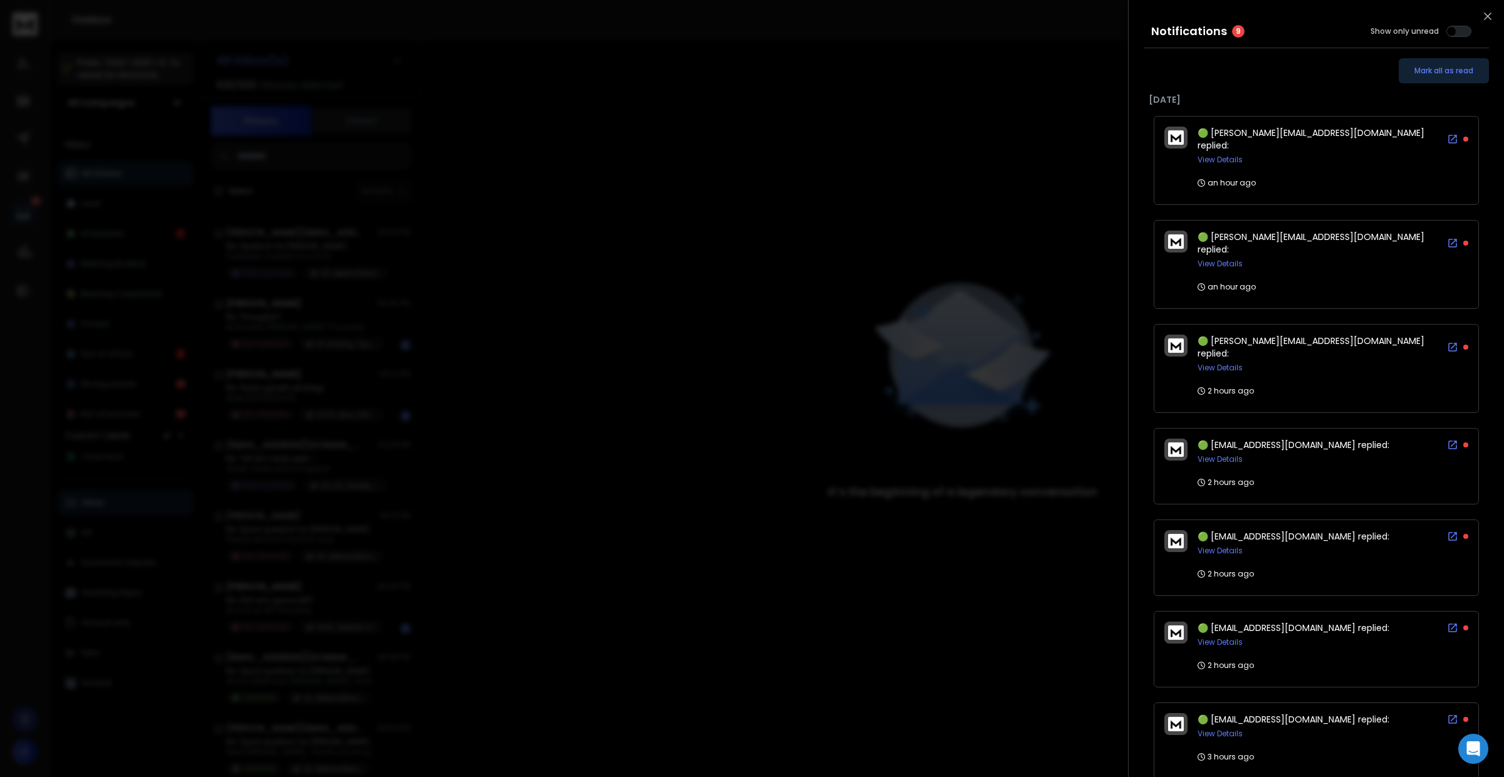
click at [1468, 75] on span "Mark all as read" at bounding box center [1444, 71] width 59 height 10
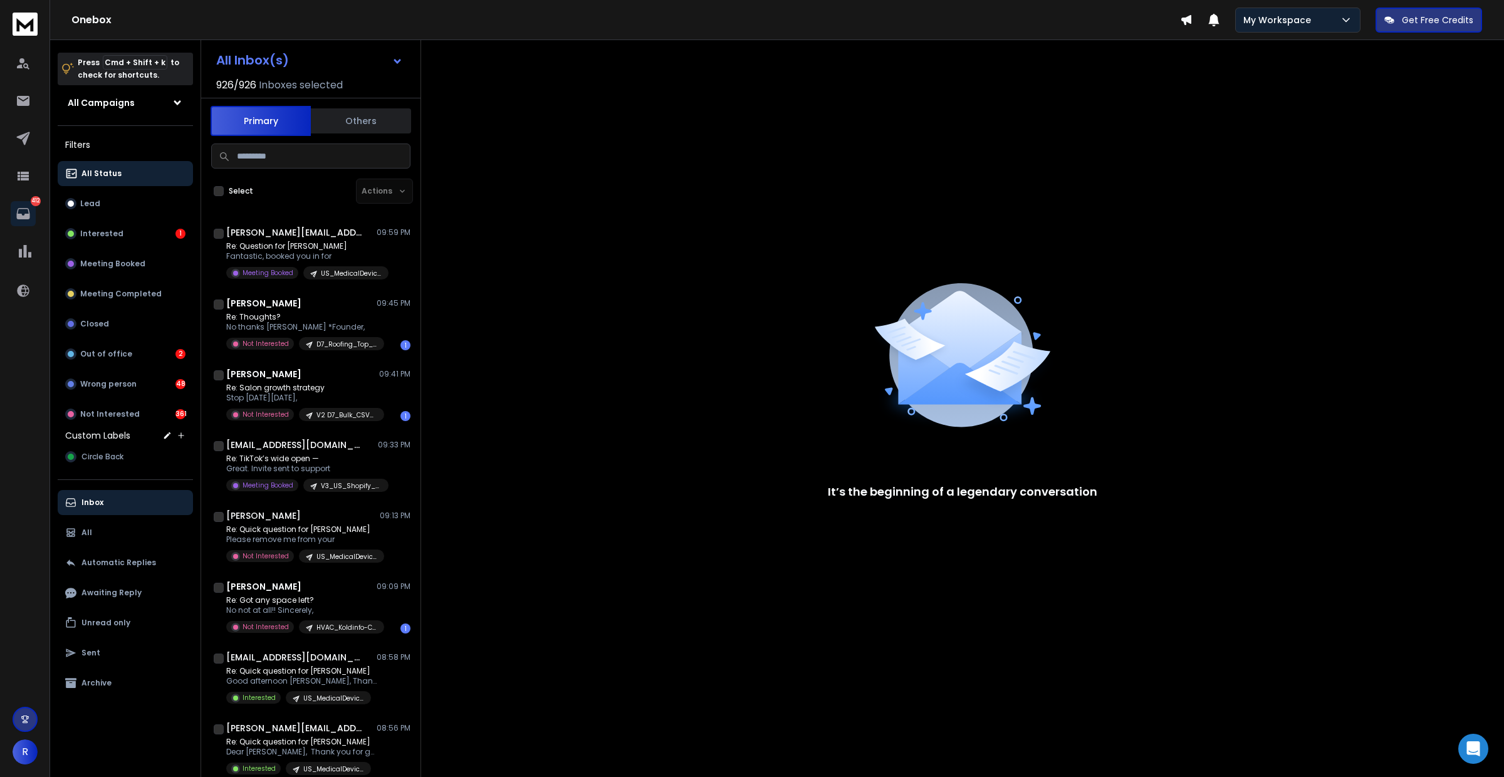
click at [1340, 26] on button "My Workspace" at bounding box center [1297, 20] width 125 height 25
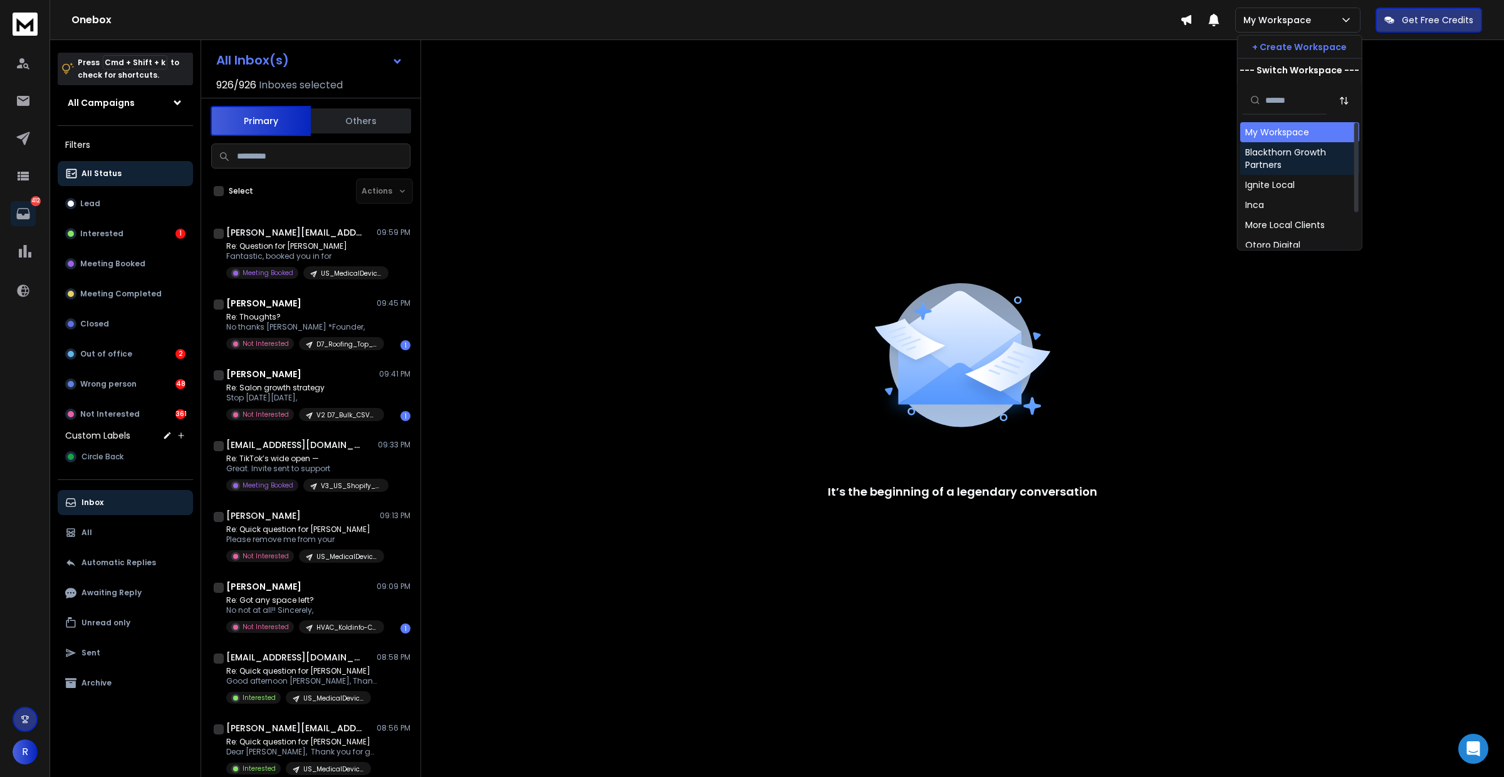
click at [1317, 152] on div "Blackthorn Growth Partners" at bounding box center [1300, 158] width 109 height 25
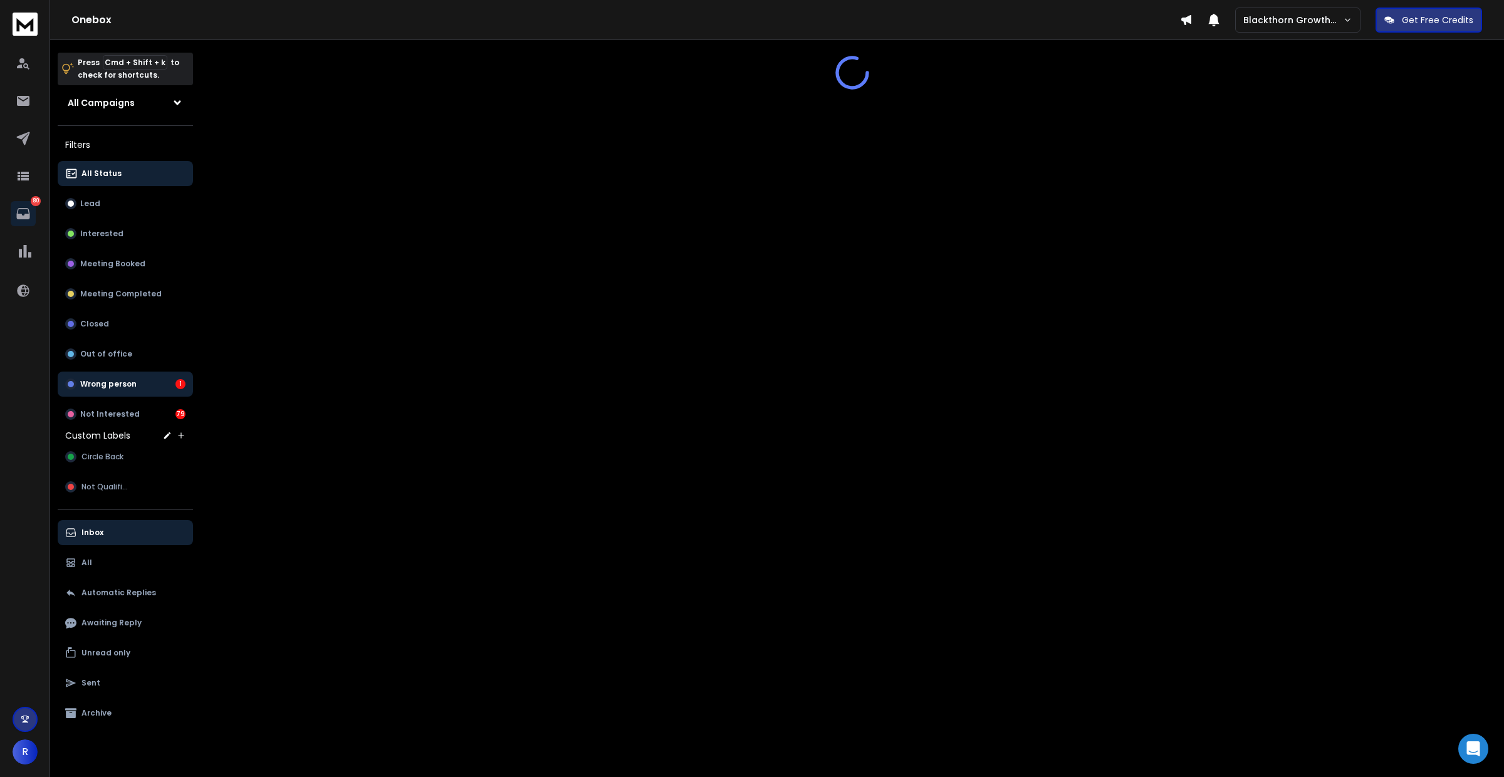
click at [188, 384] on button "Wrong person 1" at bounding box center [125, 384] width 135 height 25
click at [1303, 14] on p "Blackthorn Growth Partners" at bounding box center [1294, 20] width 100 height 13
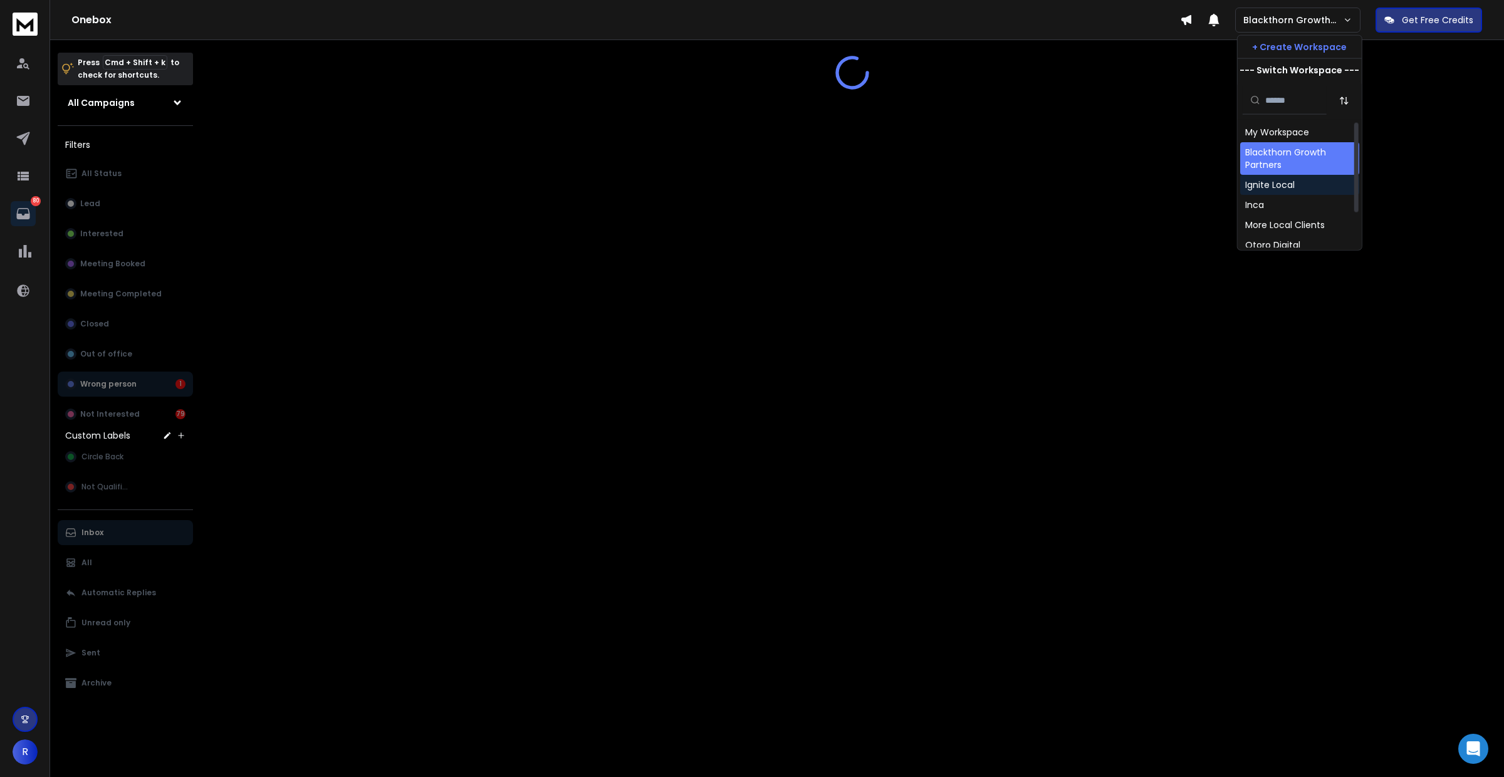
click at [1313, 185] on div "Ignite Local" at bounding box center [1300, 185] width 119 height 20
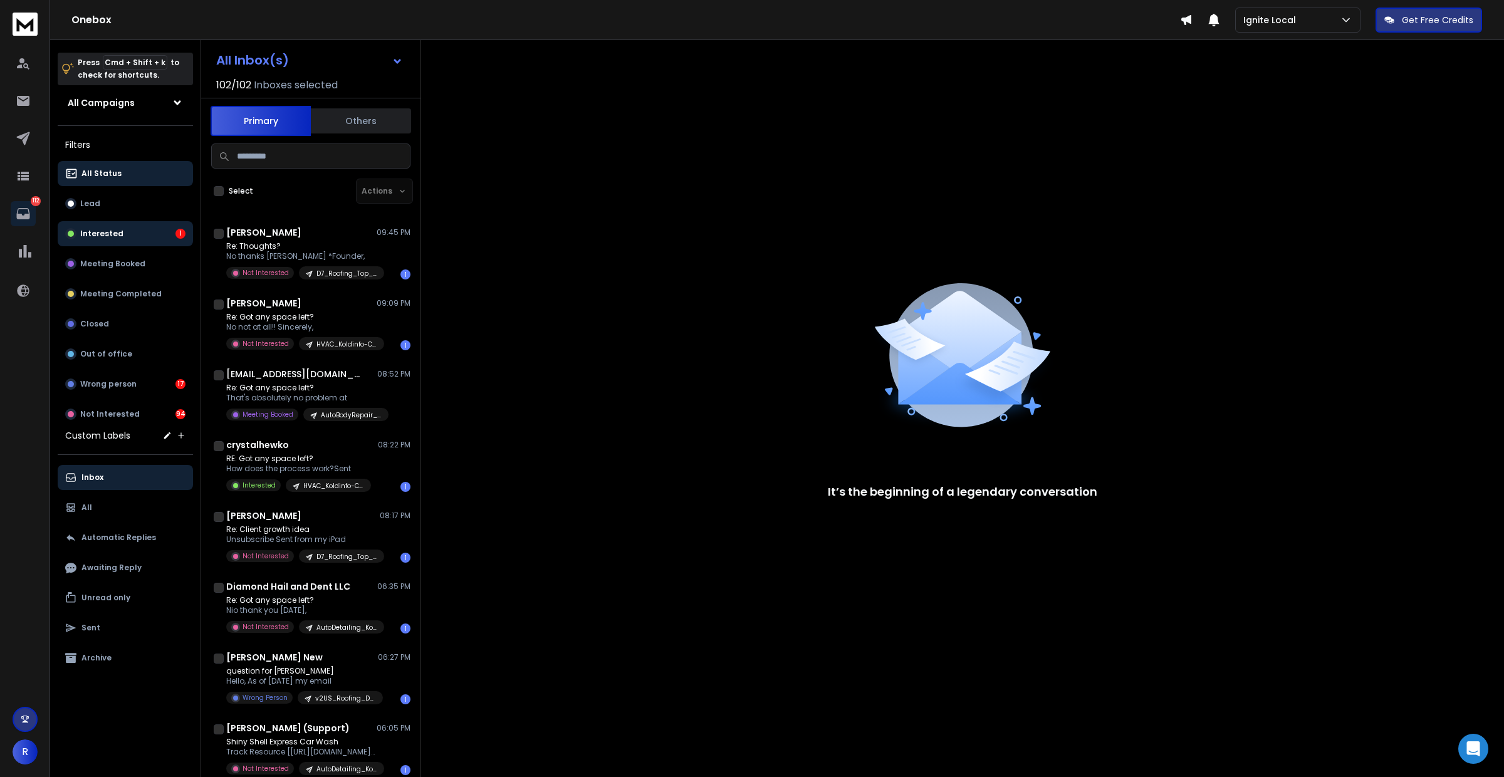
click at [162, 234] on button "Interested 1" at bounding box center [125, 233] width 135 height 25
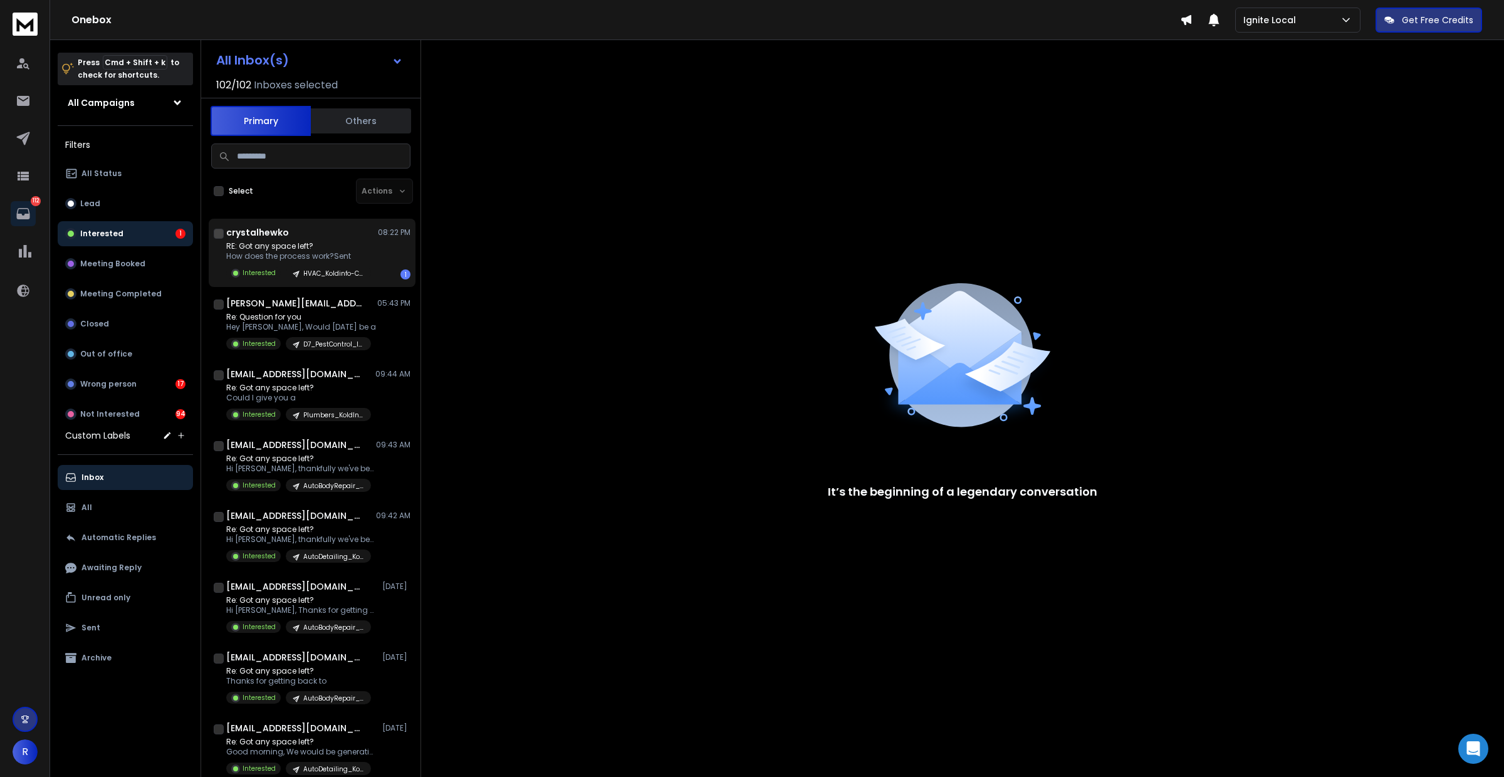
click at [236, 249] on p "RE: Got any space left?" at bounding box center [298, 246] width 145 height 10
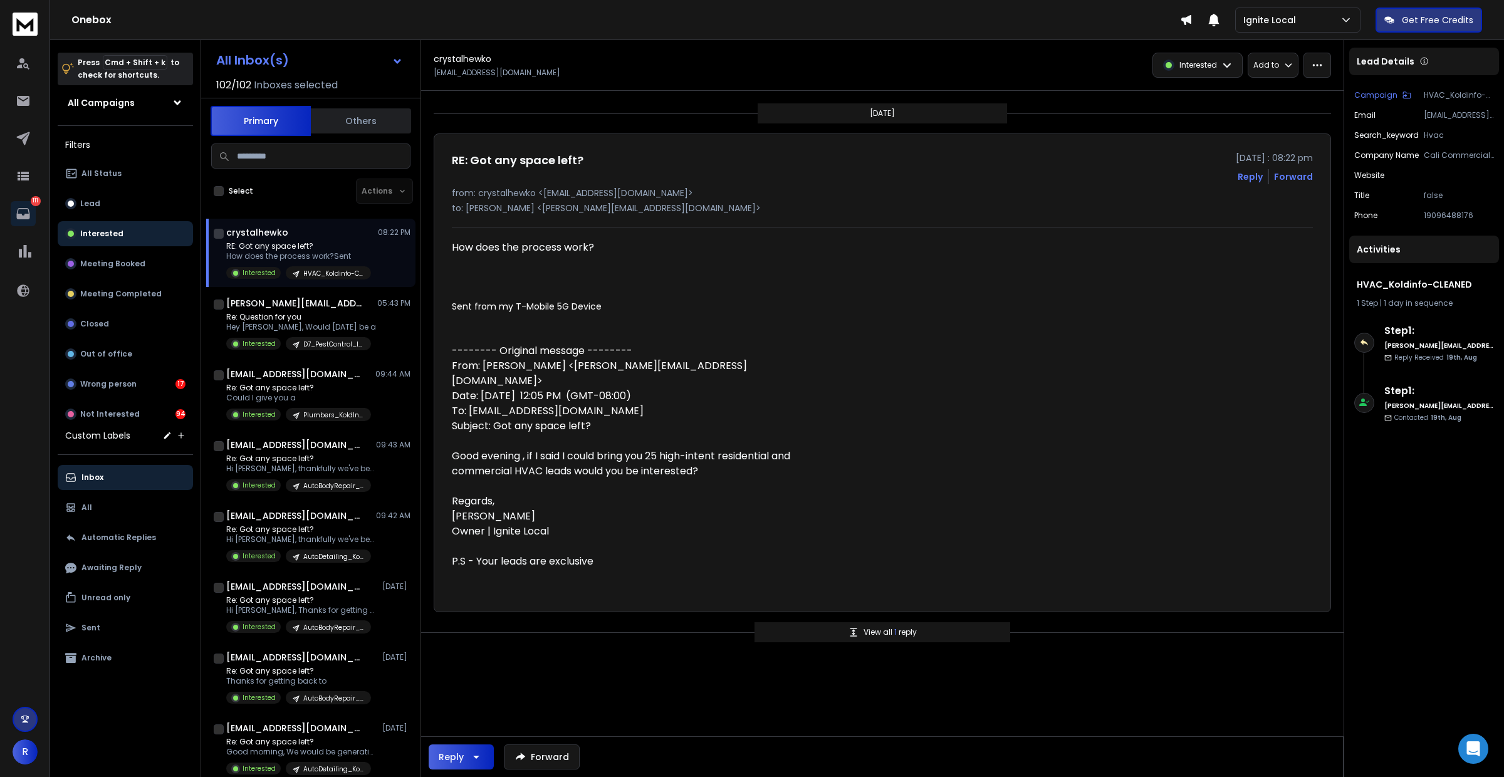
click at [454, 757] on div "Reply" at bounding box center [451, 757] width 25 height 13
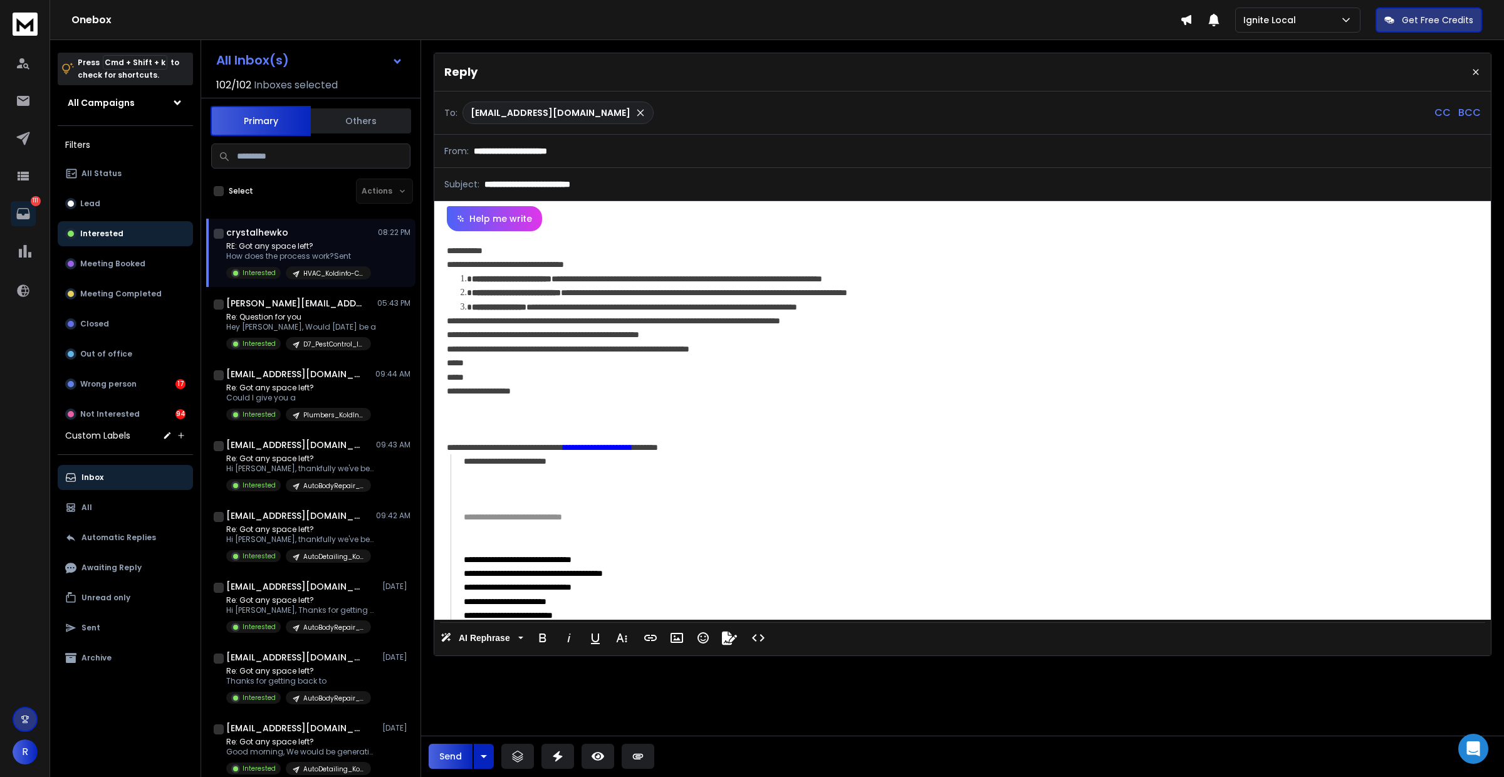
click at [548, 250] on p "**********" at bounding box center [955, 251] width 1017 height 14
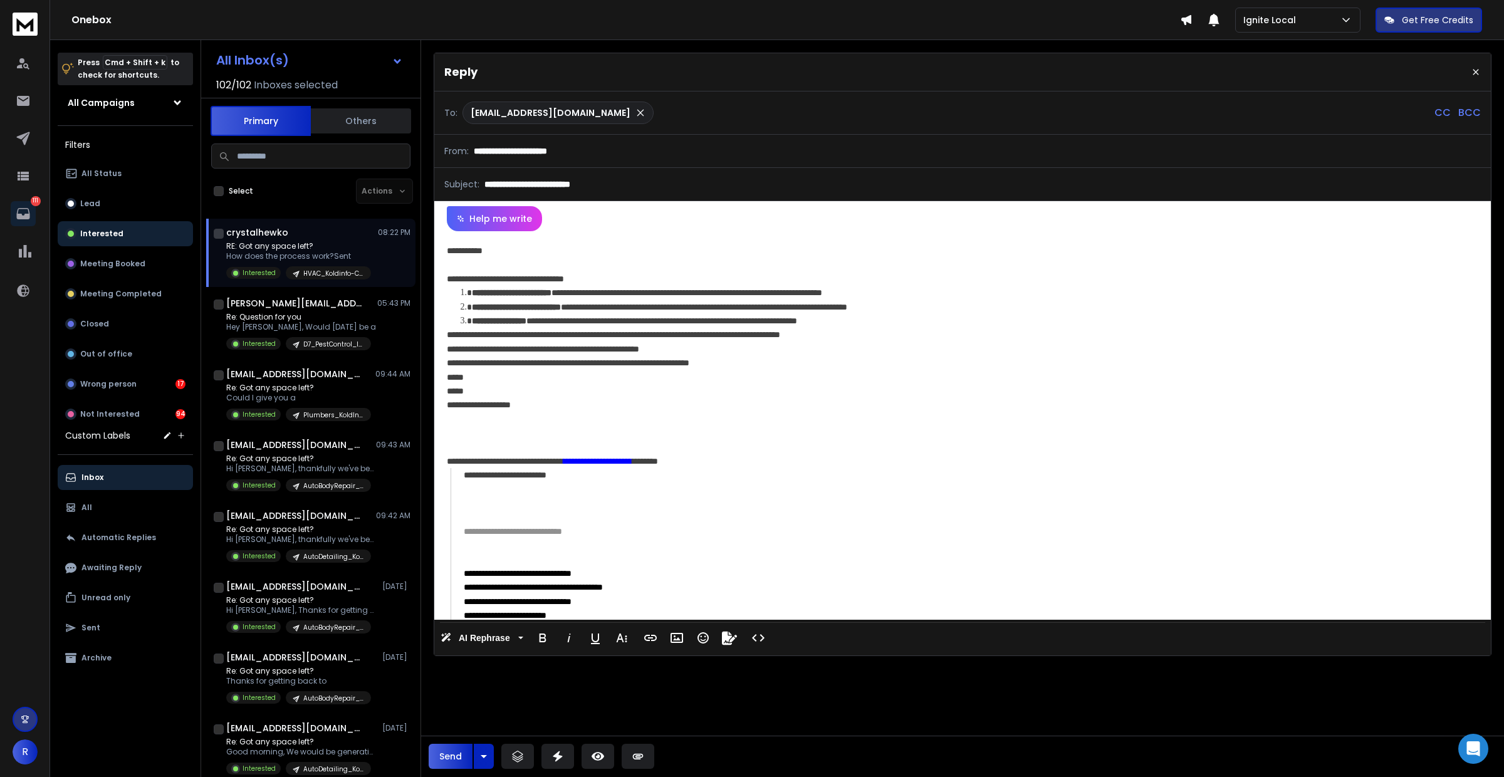
click at [515, 280] on p "**********" at bounding box center [955, 279] width 1017 height 14
click at [893, 319] on p "**********" at bounding box center [968, 321] width 992 height 14
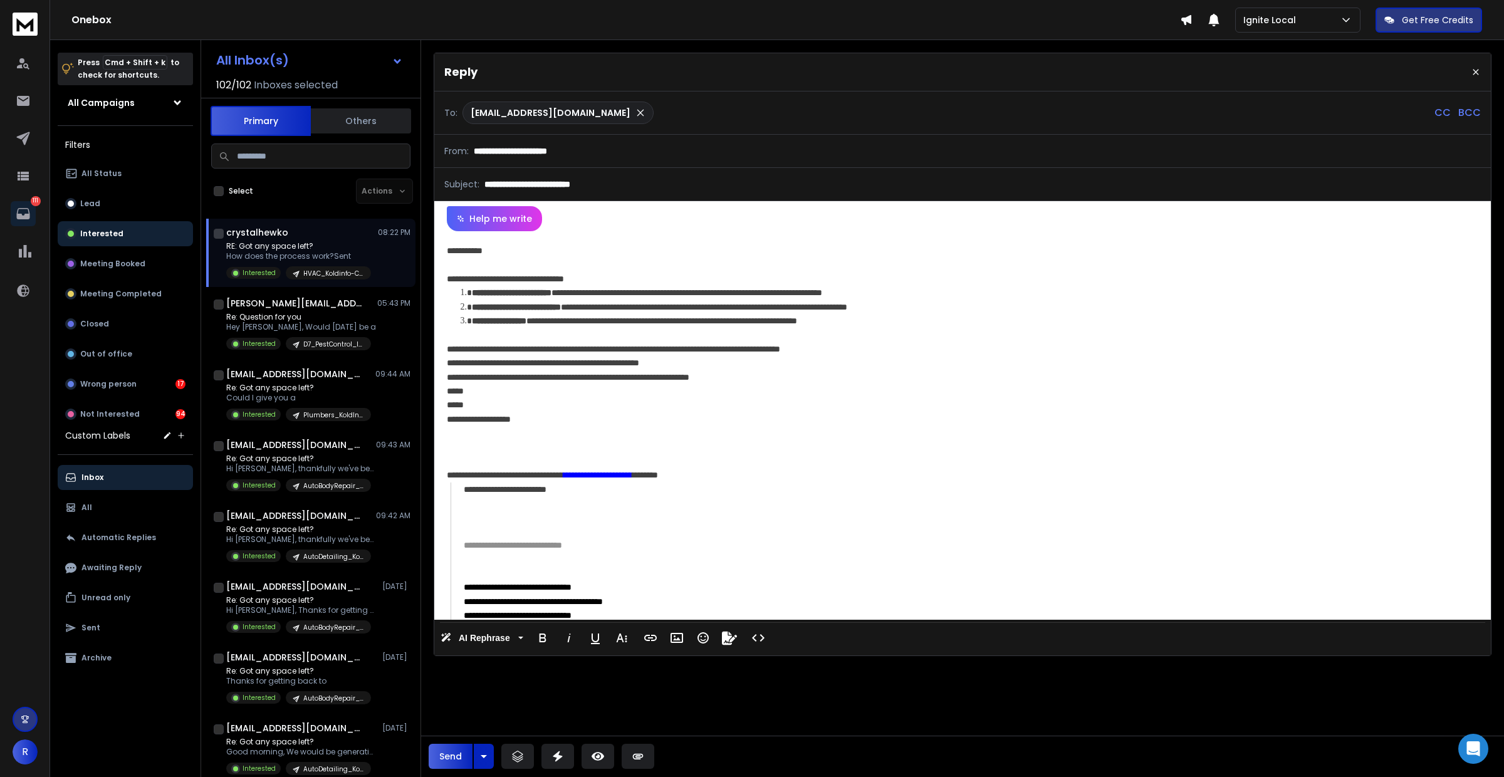
click at [873, 349] on p "**********" at bounding box center [955, 349] width 1017 height 14
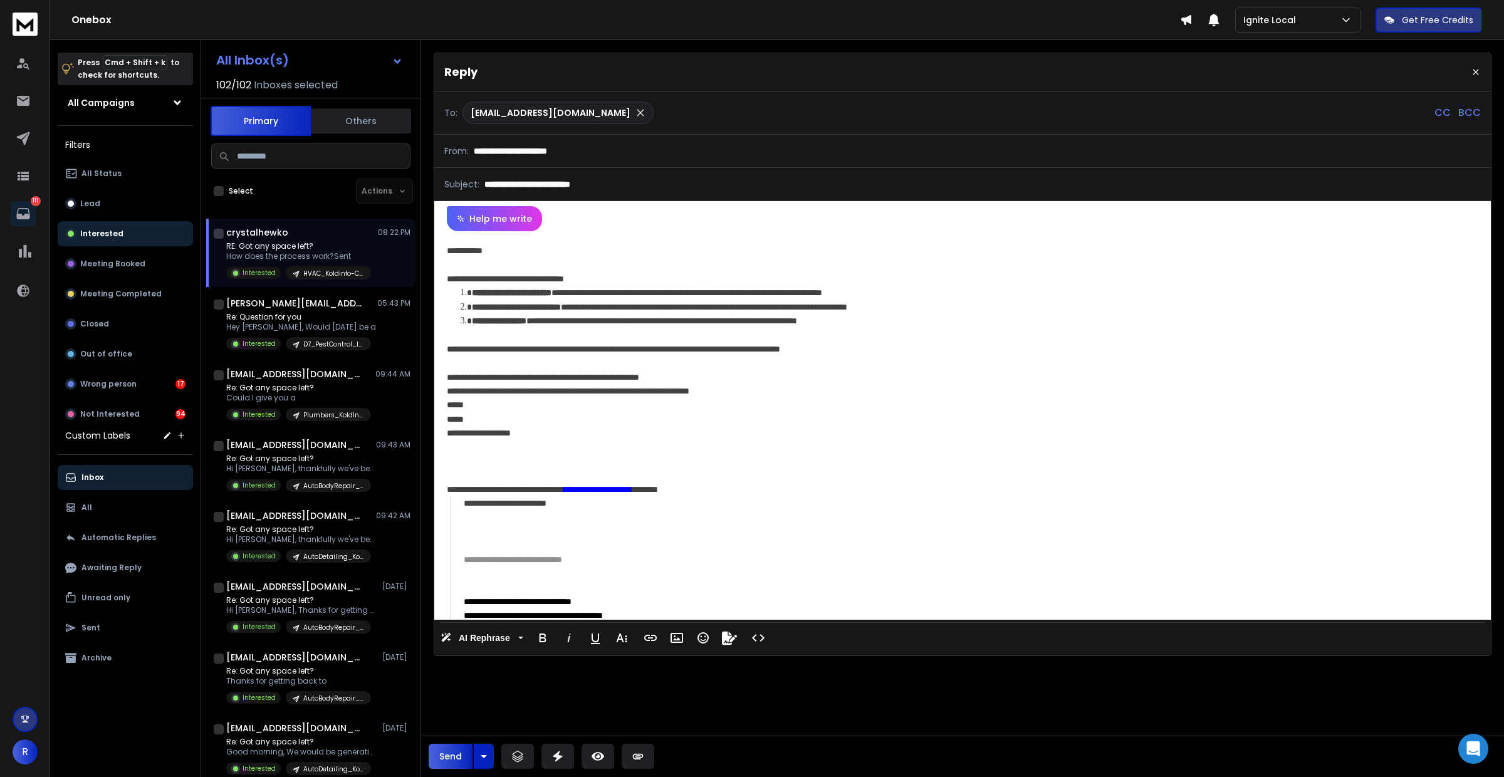
click at [799, 374] on p "**********" at bounding box center [955, 384] width 1017 height 28
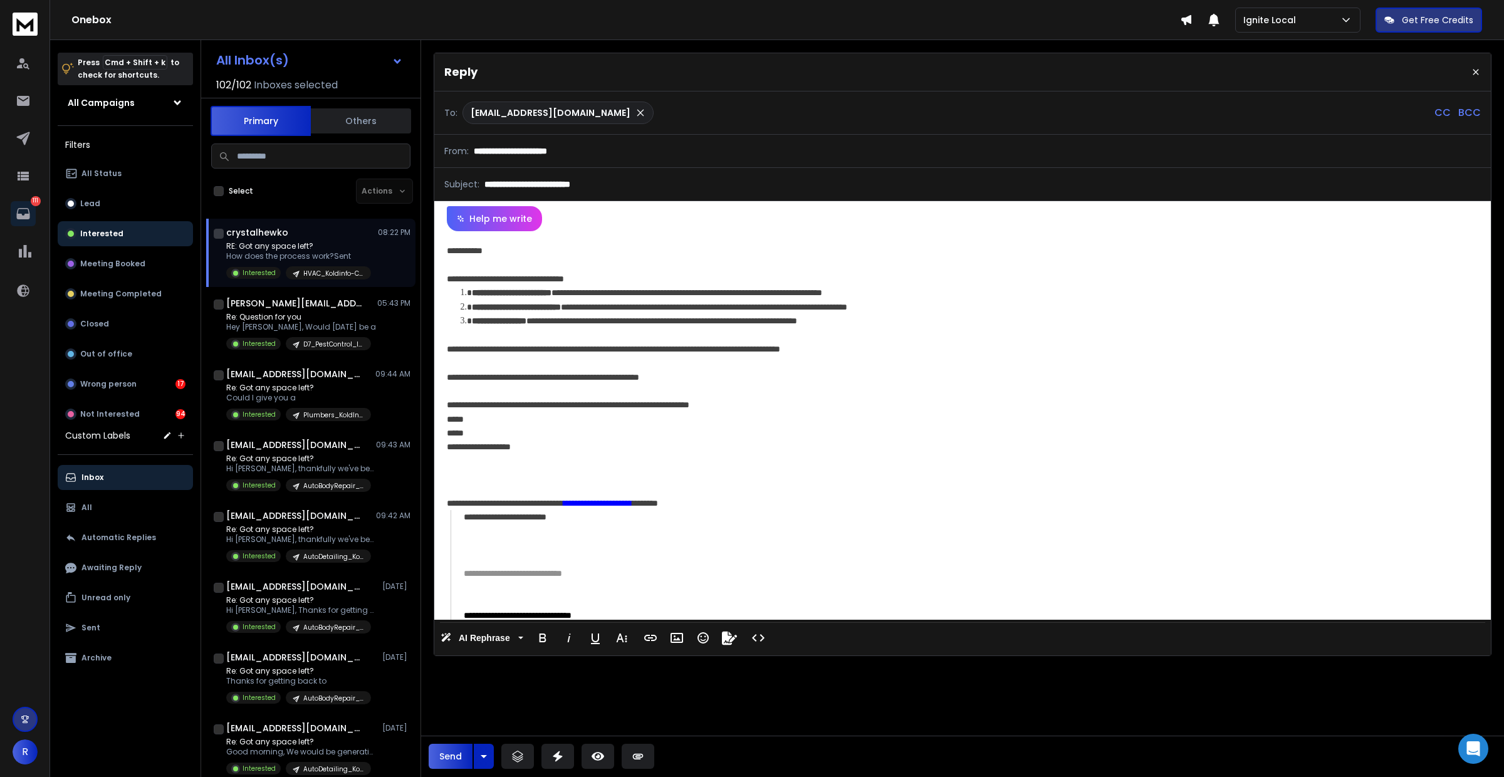
click at [784, 401] on p "**********" at bounding box center [955, 398] width 1017 height 28
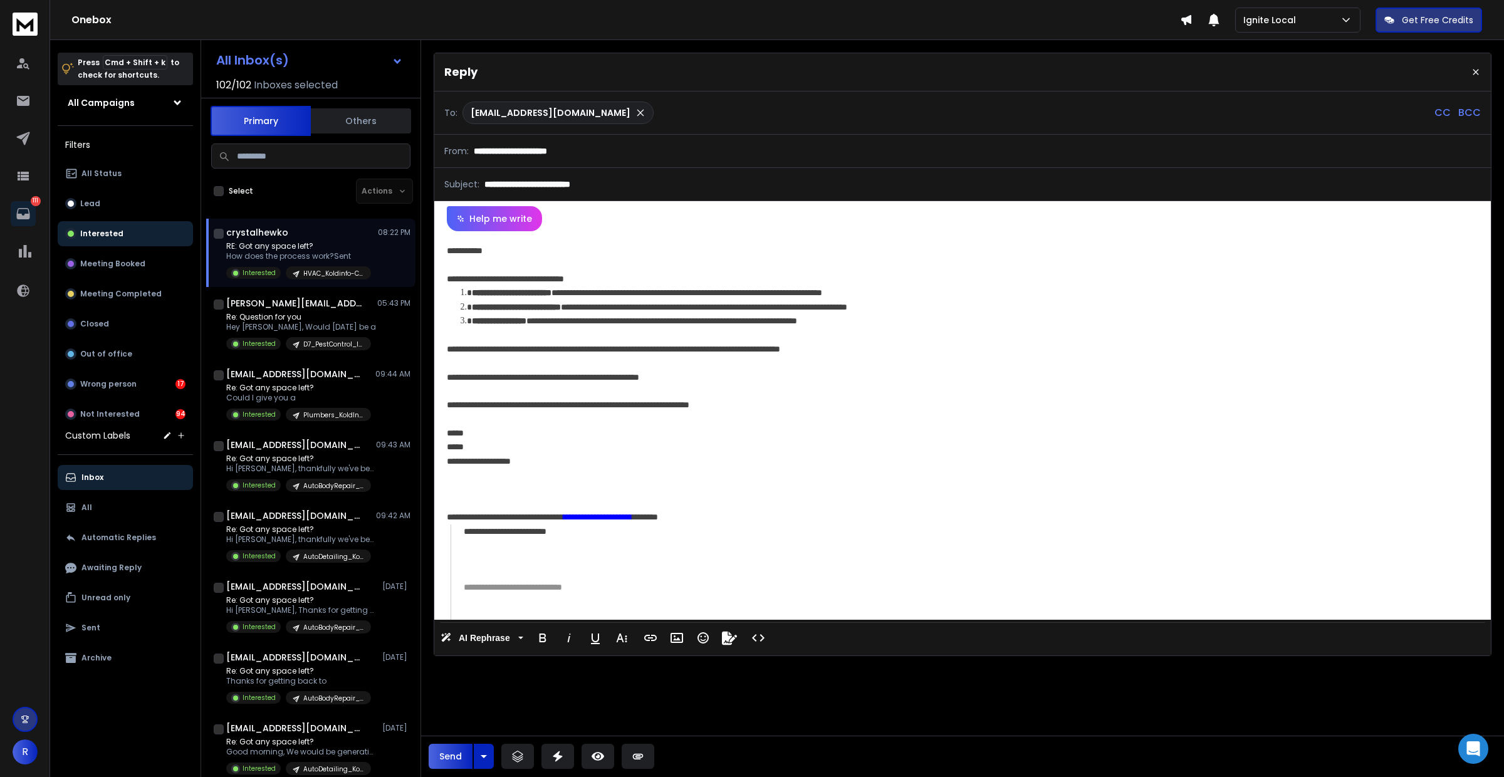
click at [644, 403] on p "**********" at bounding box center [955, 398] width 1017 height 28
click at [893, 342] on p "**********" at bounding box center [955, 349] width 1017 height 14
click at [454, 750] on button "Send" at bounding box center [451, 756] width 44 height 25
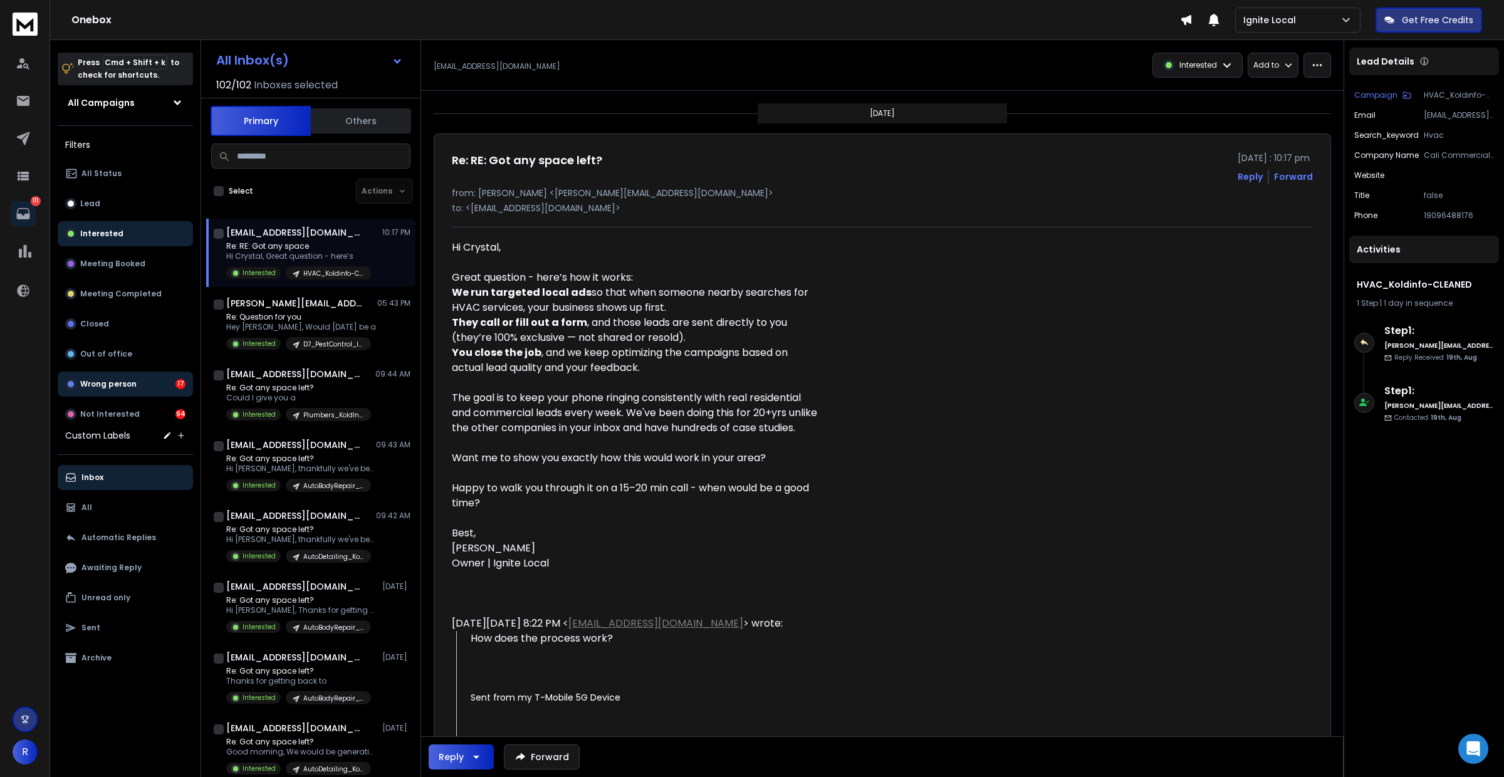
click at [87, 381] on p "Wrong person" at bounding box center [108, 384] width 56 height 10
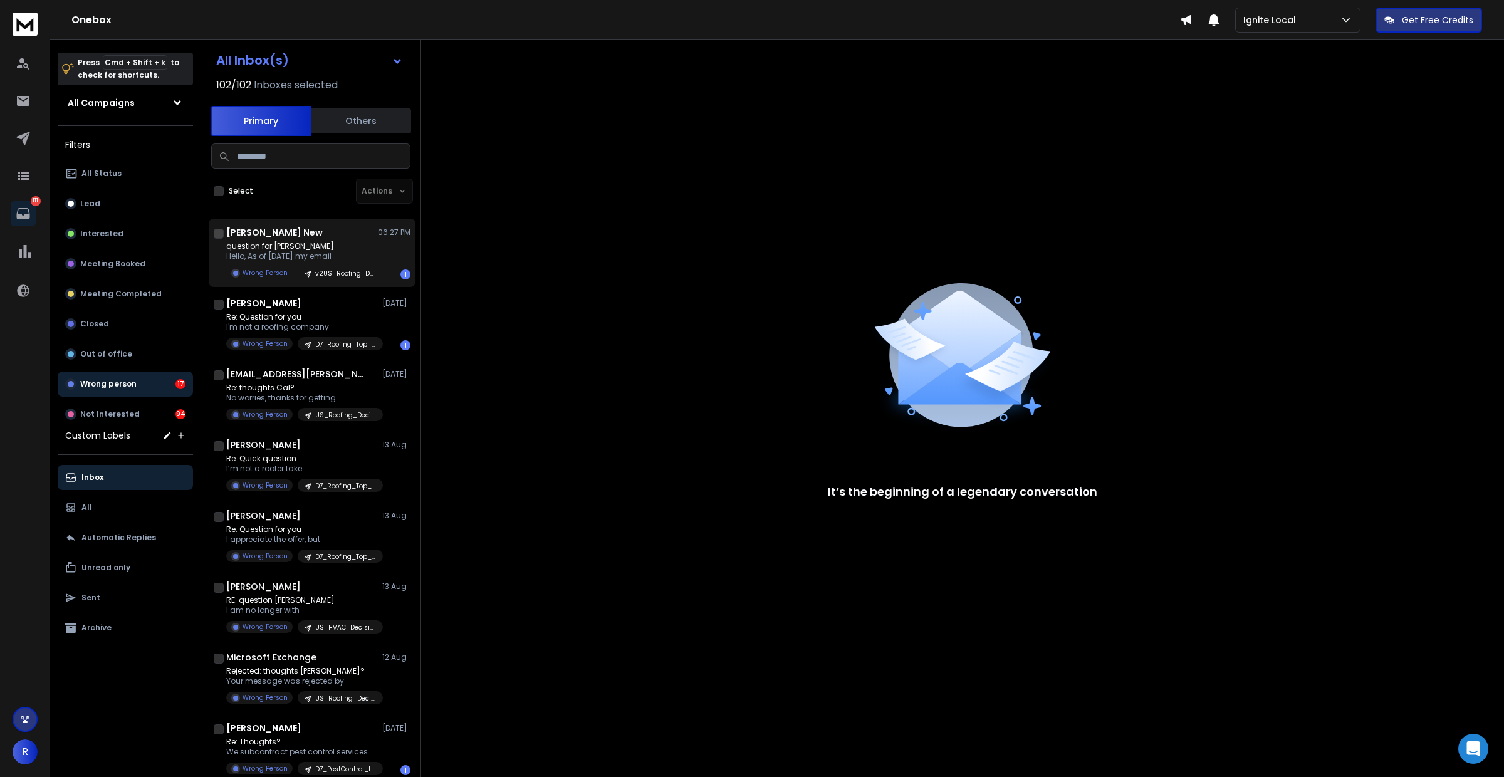
click at [304, 246] on p "question for [PERSON_NAME]" at bounding box center [301, 246] width 150 height 10
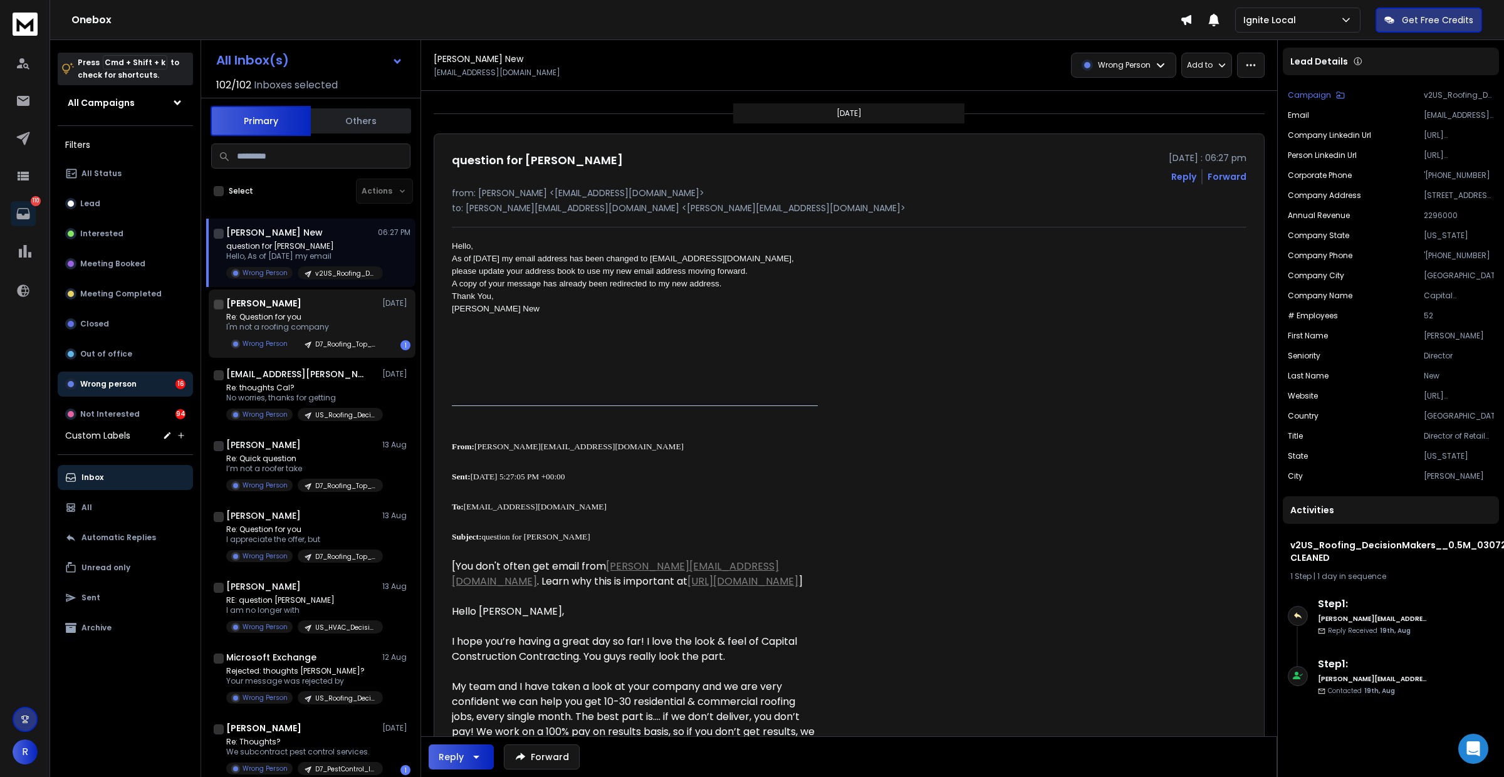
click at [349, 298] on div "[PERSON_NAME] [DATE]" at bounding box center [318, 303] width 184 height 13
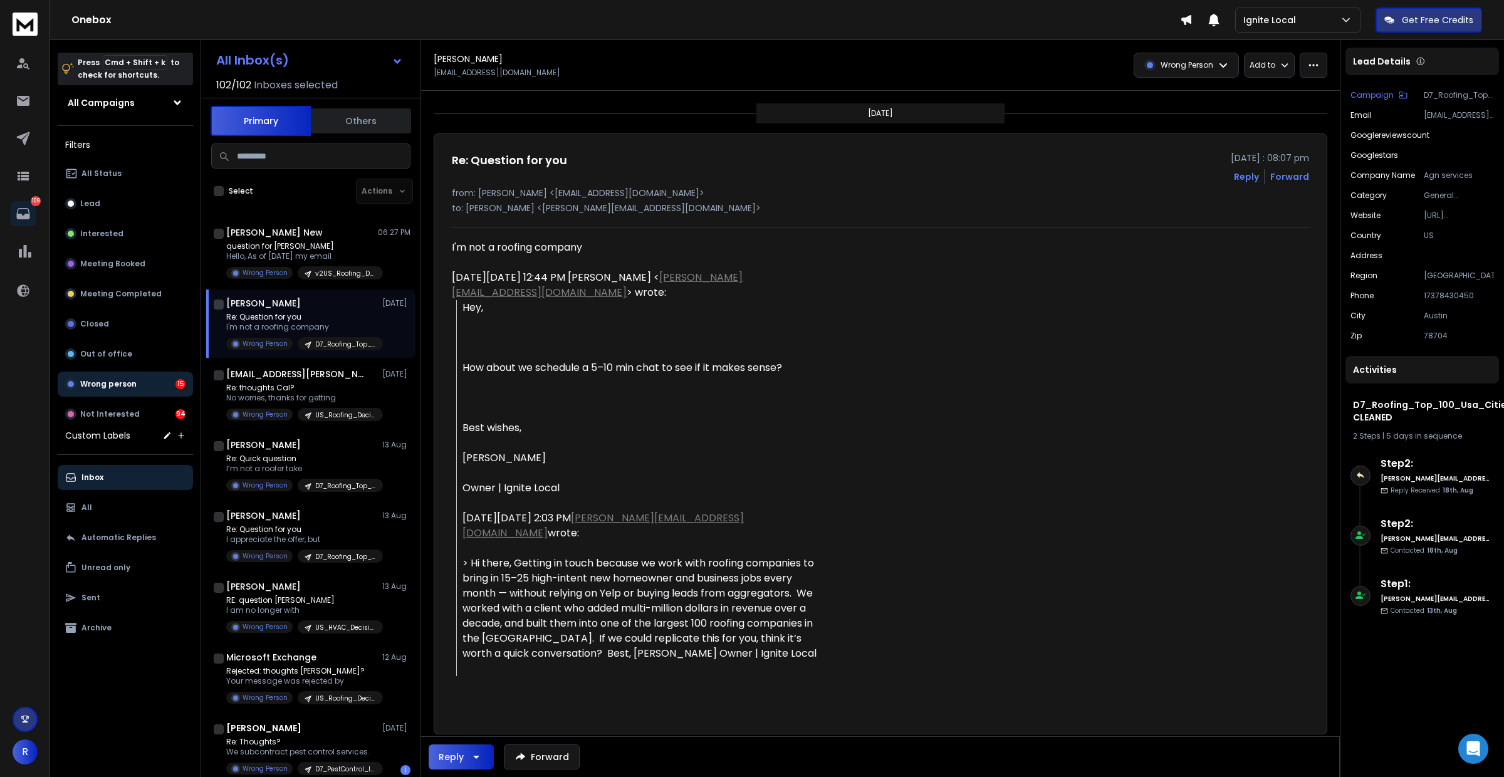
click at [1319, 68] on icon "button" at bounding box center [1313, 65] width 11 height 11
click at [1313, 149] on div "Block email" at bounding box center [1278, 154] width 93 height 20
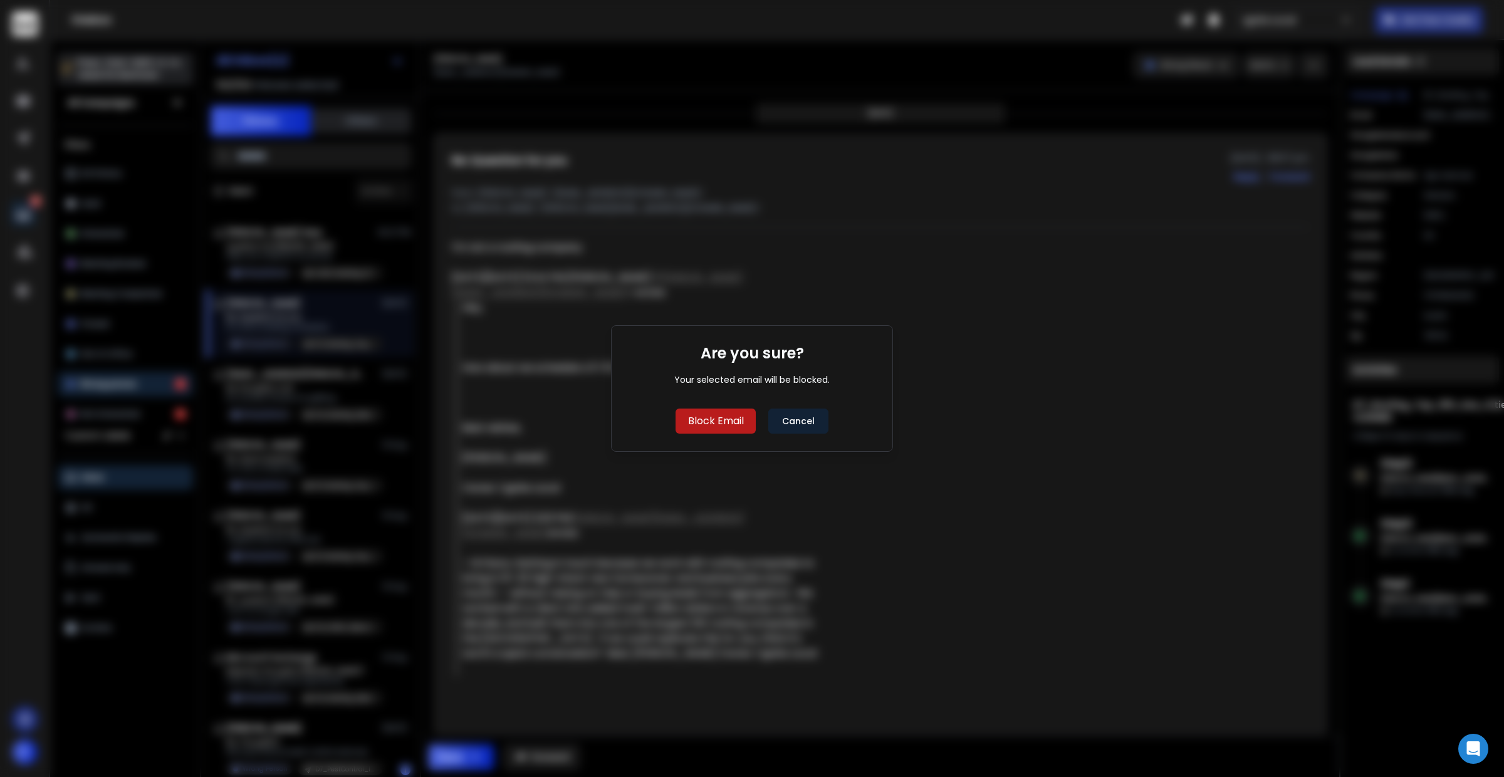
click at [712, 426] on button "Block Email" at bounding box center [716, 421] width 80 height 25
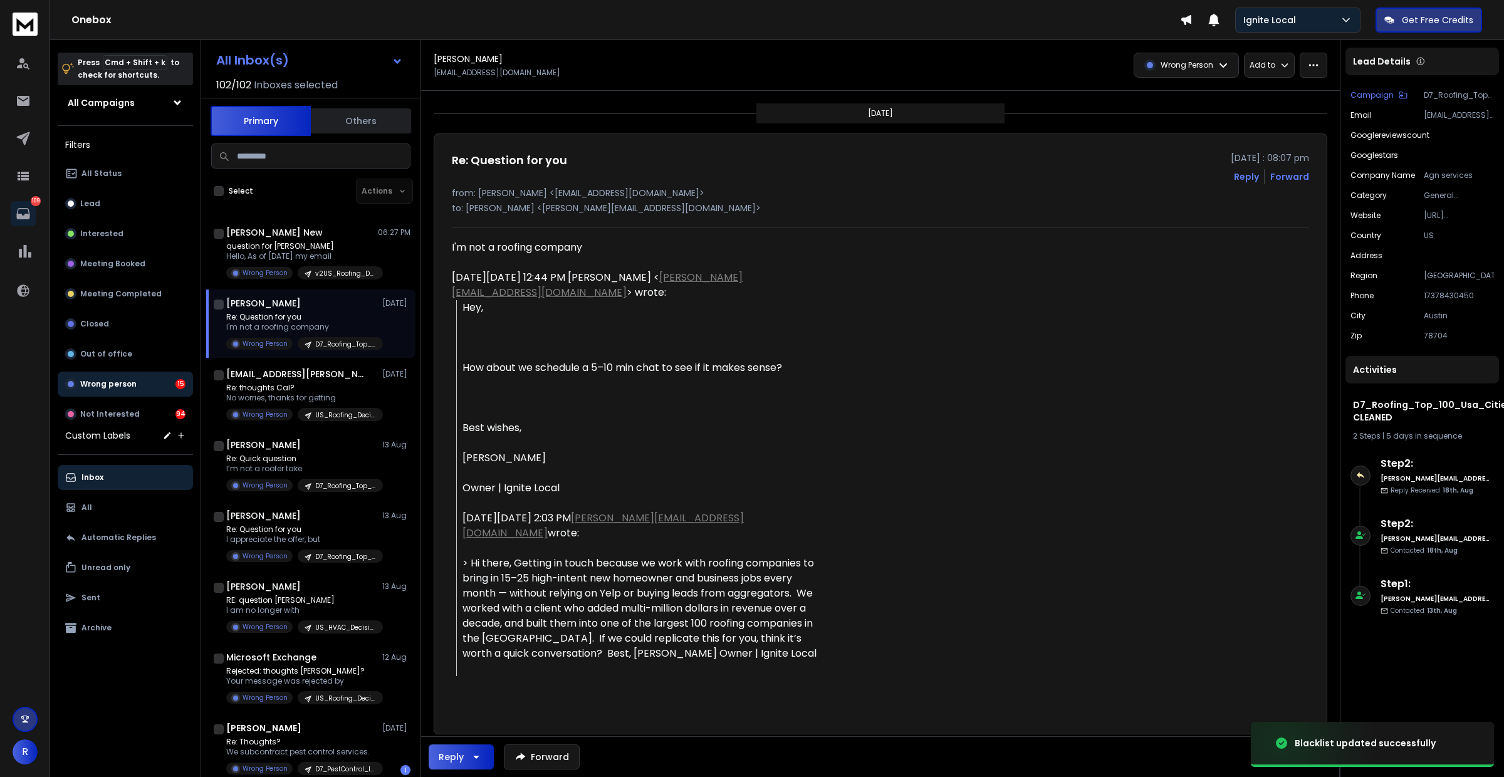
click at [1304, 22] on div "Ignite Local" at bounding box center [1298, 20] width 109 height 13
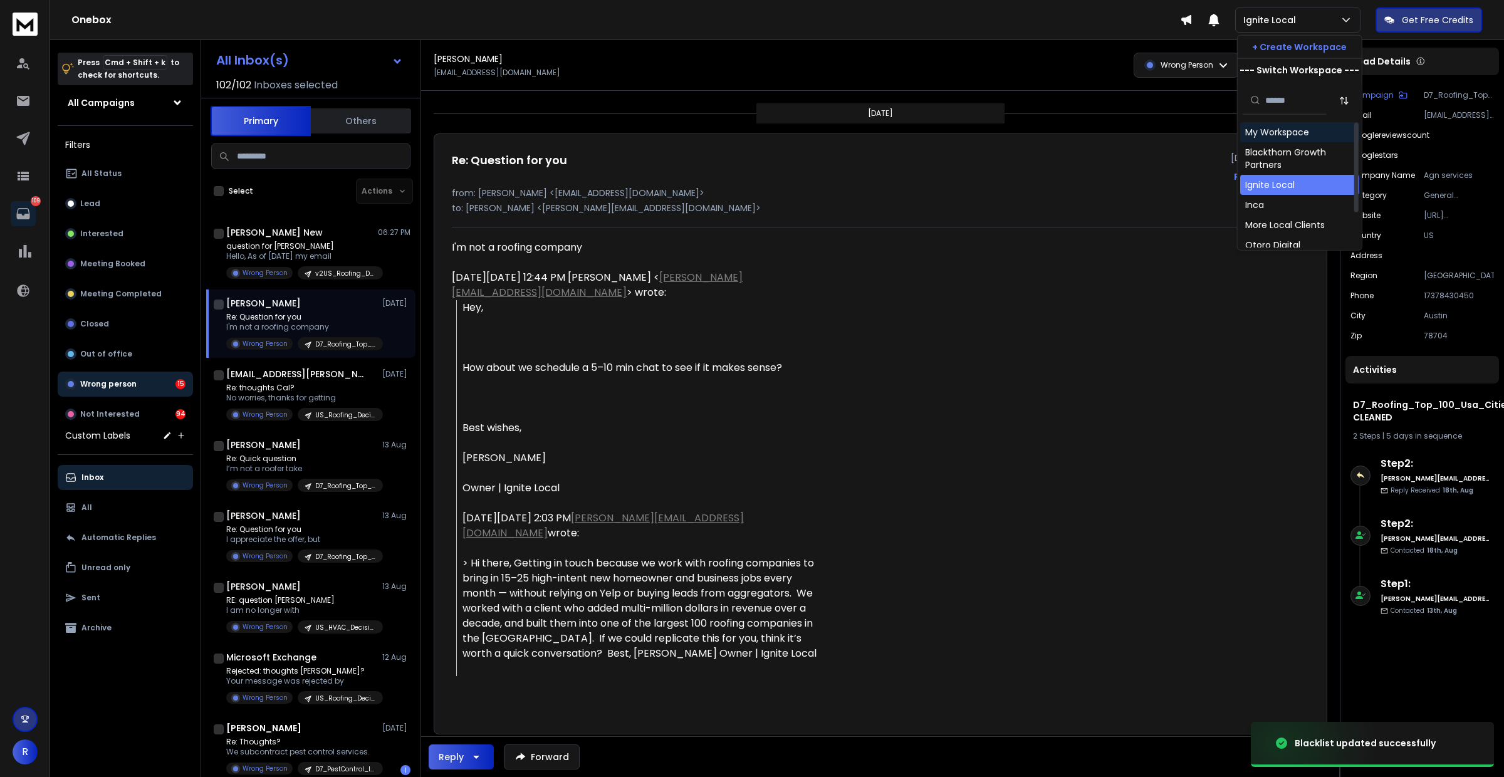
click at [1084, 185] on div "Re: Question for you [DATE] : 08:07 pm Reply Forward from: [PERSON_NAME] <[EMAI…" at bounding box center [881, 183] width 858 height 63
